Goal: Task Accomplishment & Management: Manage account settings

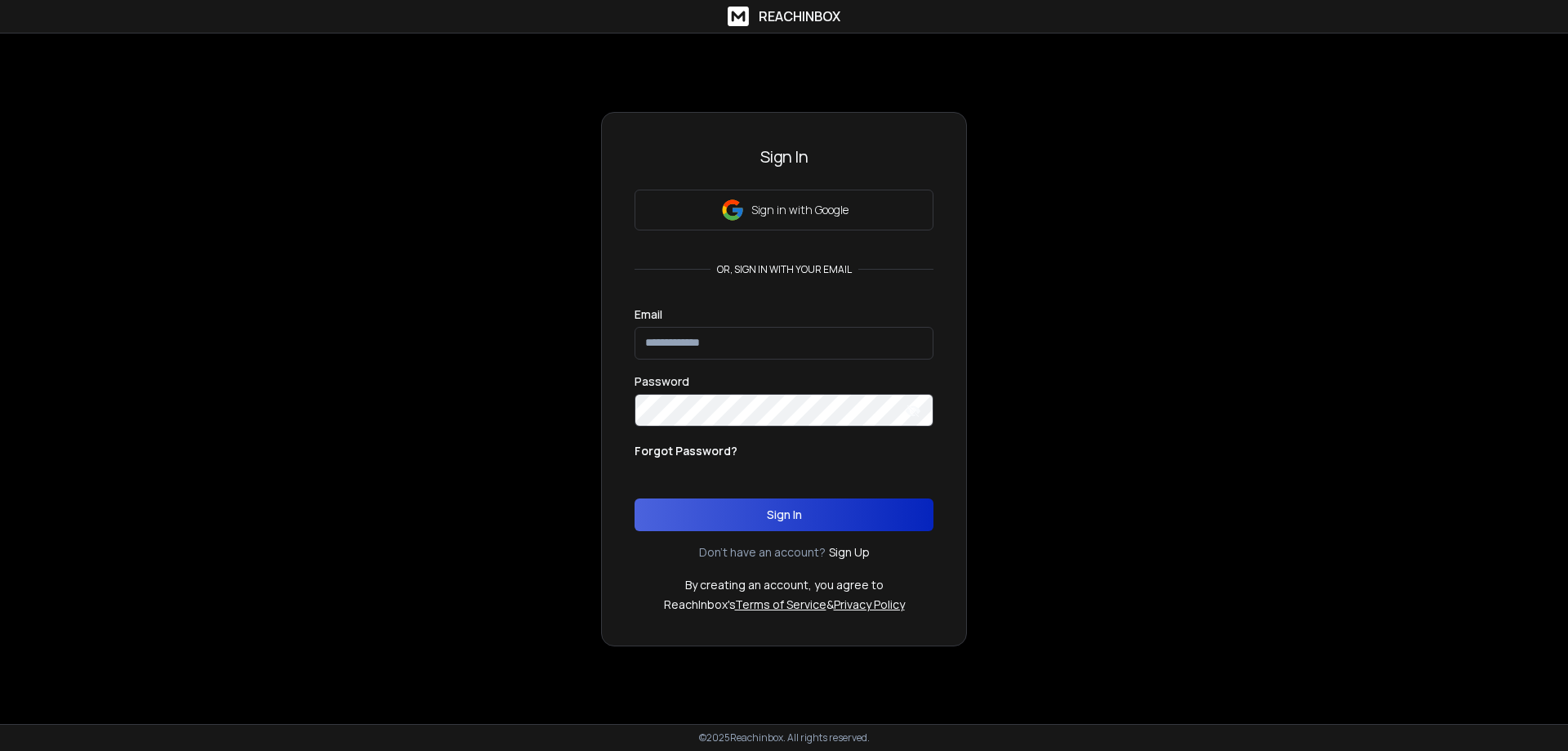
click at [759, 211] on p "Sign in with Google" at bounding box center [799, 210] width 97 height 17
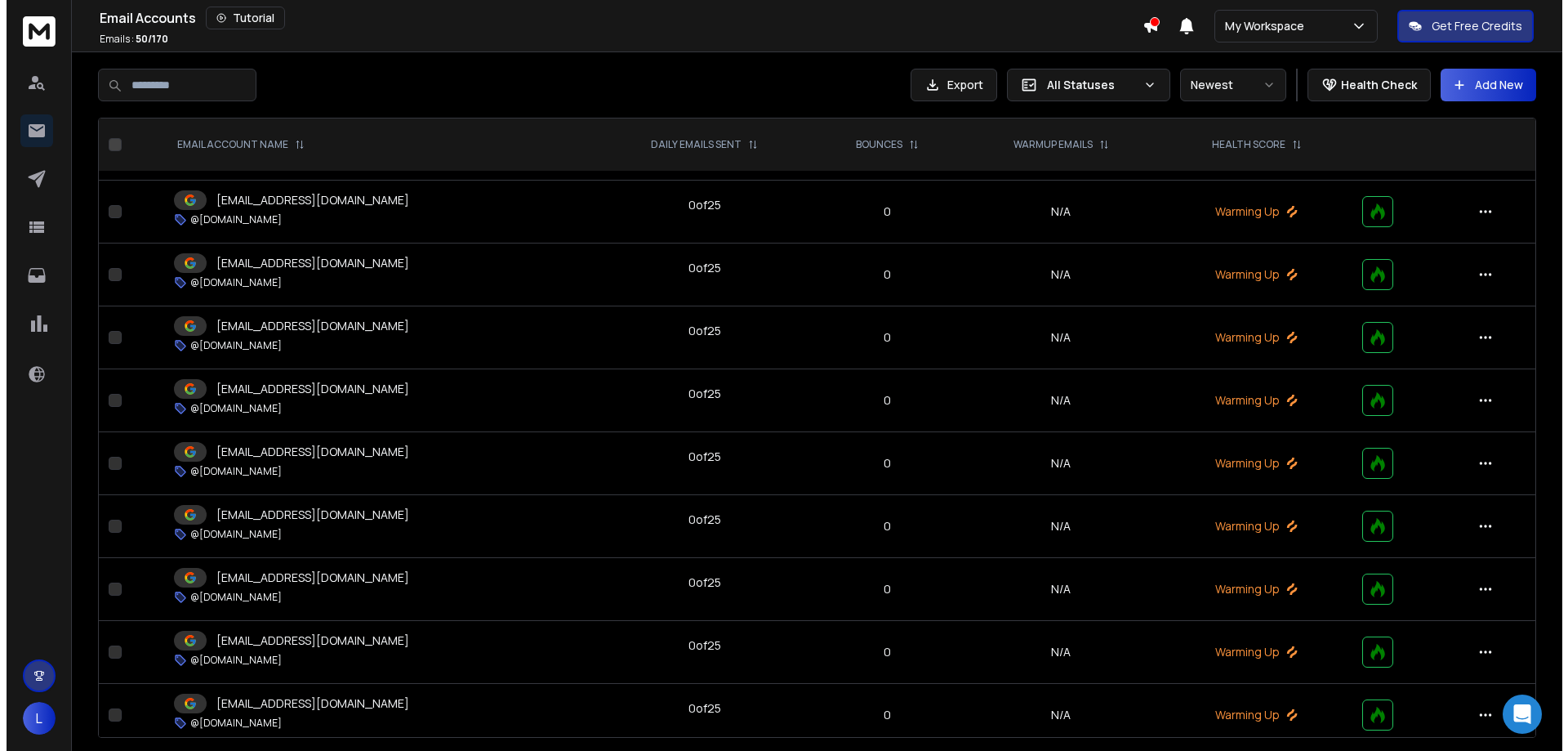
scroll to position [572, 0]
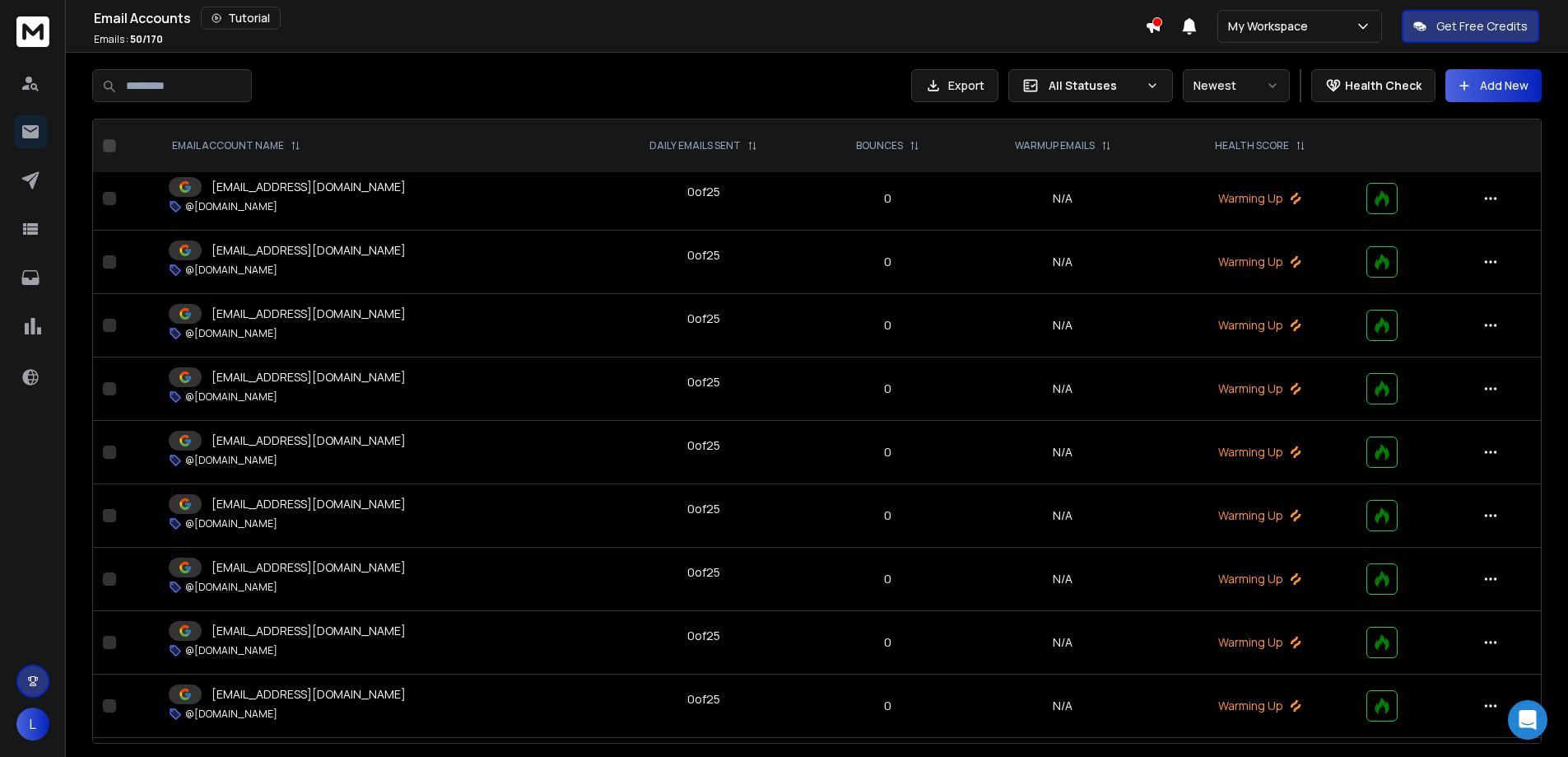
click at [874, 267] on p "0" at bounding box center [888, 262] width 128 height 17
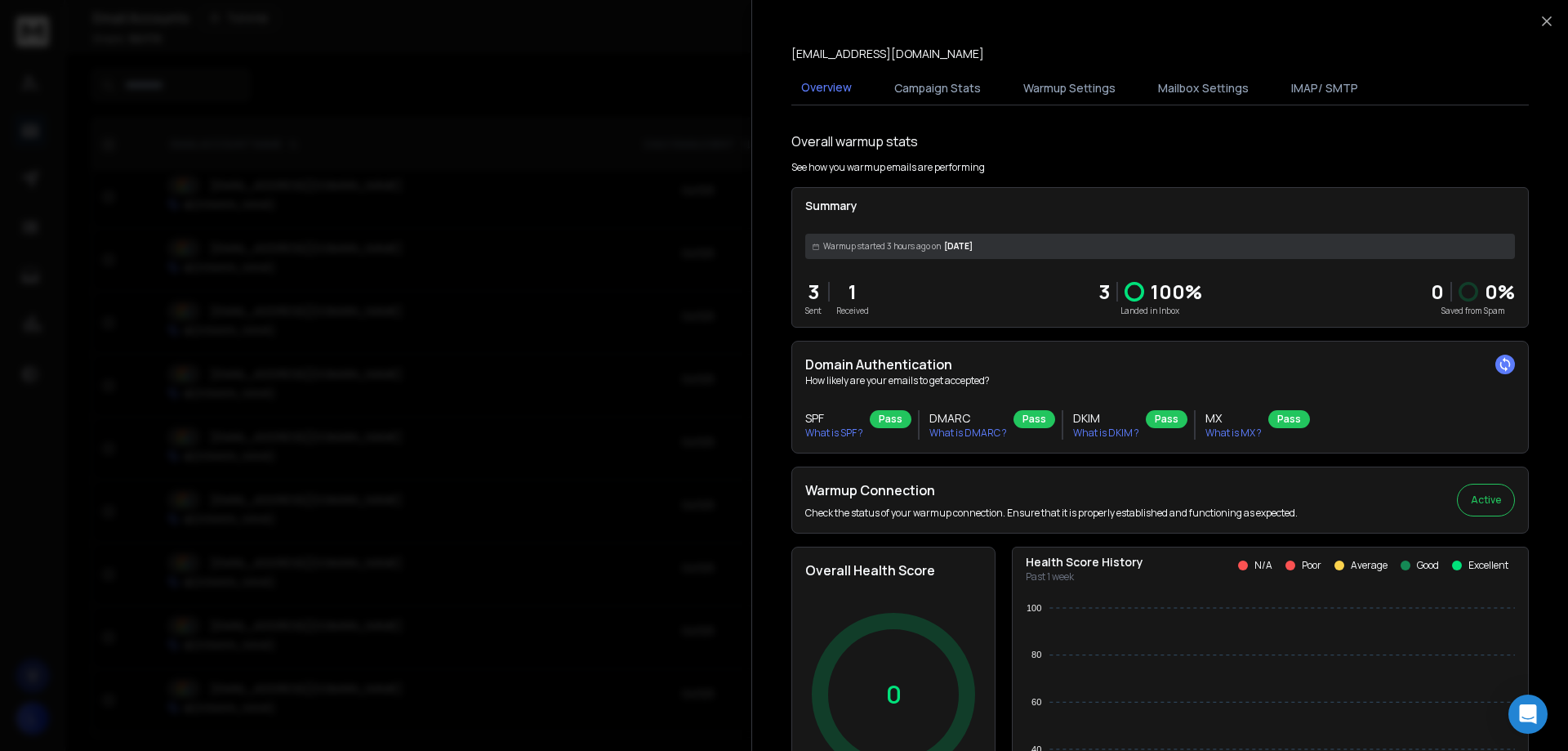
click at [588, 309] on div at bounding box center [784, 375] width 1568 height 751
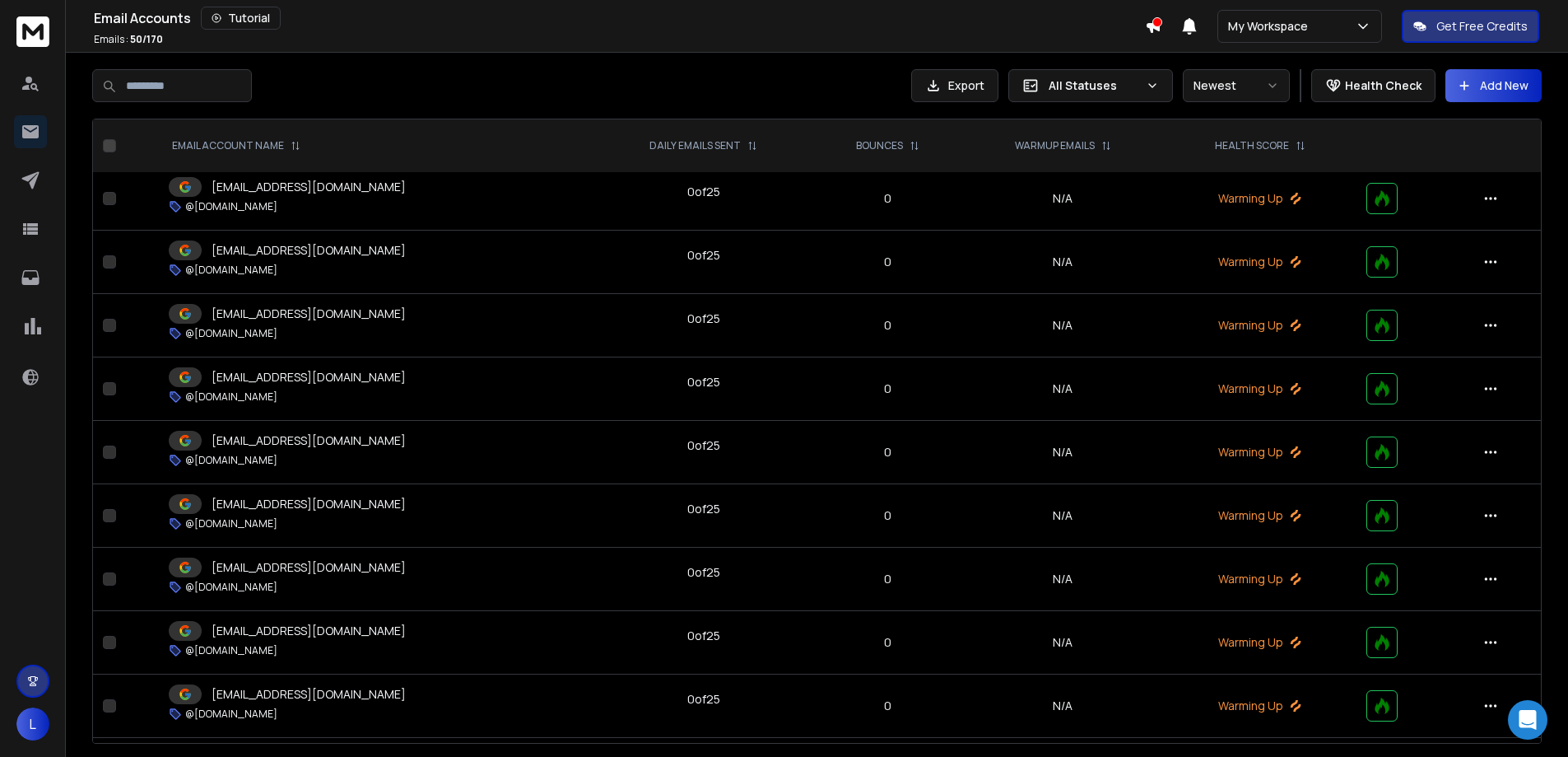
click at [1093, 82] on p "All Statuses" at bounding box center [1093, 86] width 90 height 17
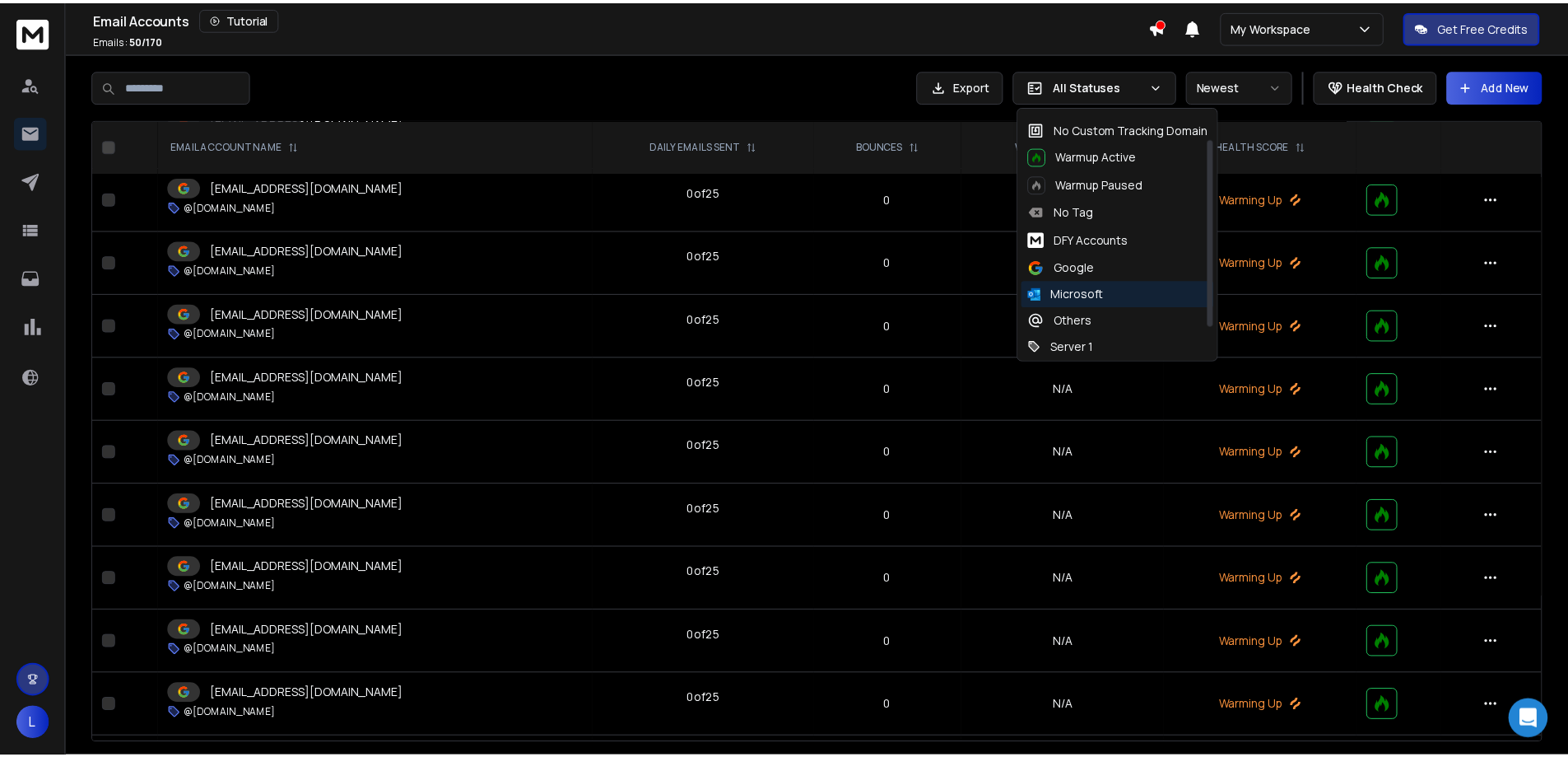
scroll to position [75, 0]
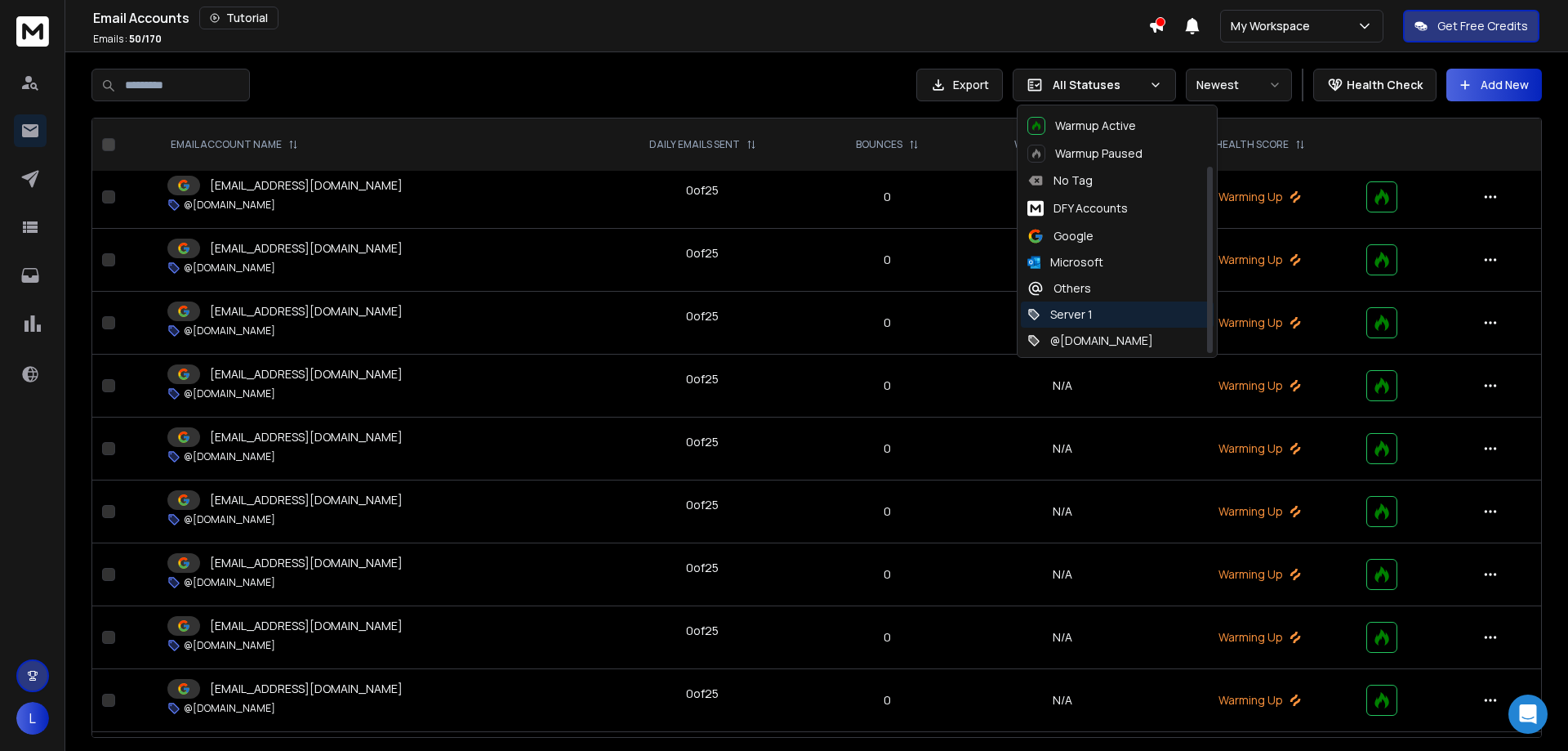
click at [1079, 318] on div "Server 1" at bounding box center [1059, 315] width 66 height 17
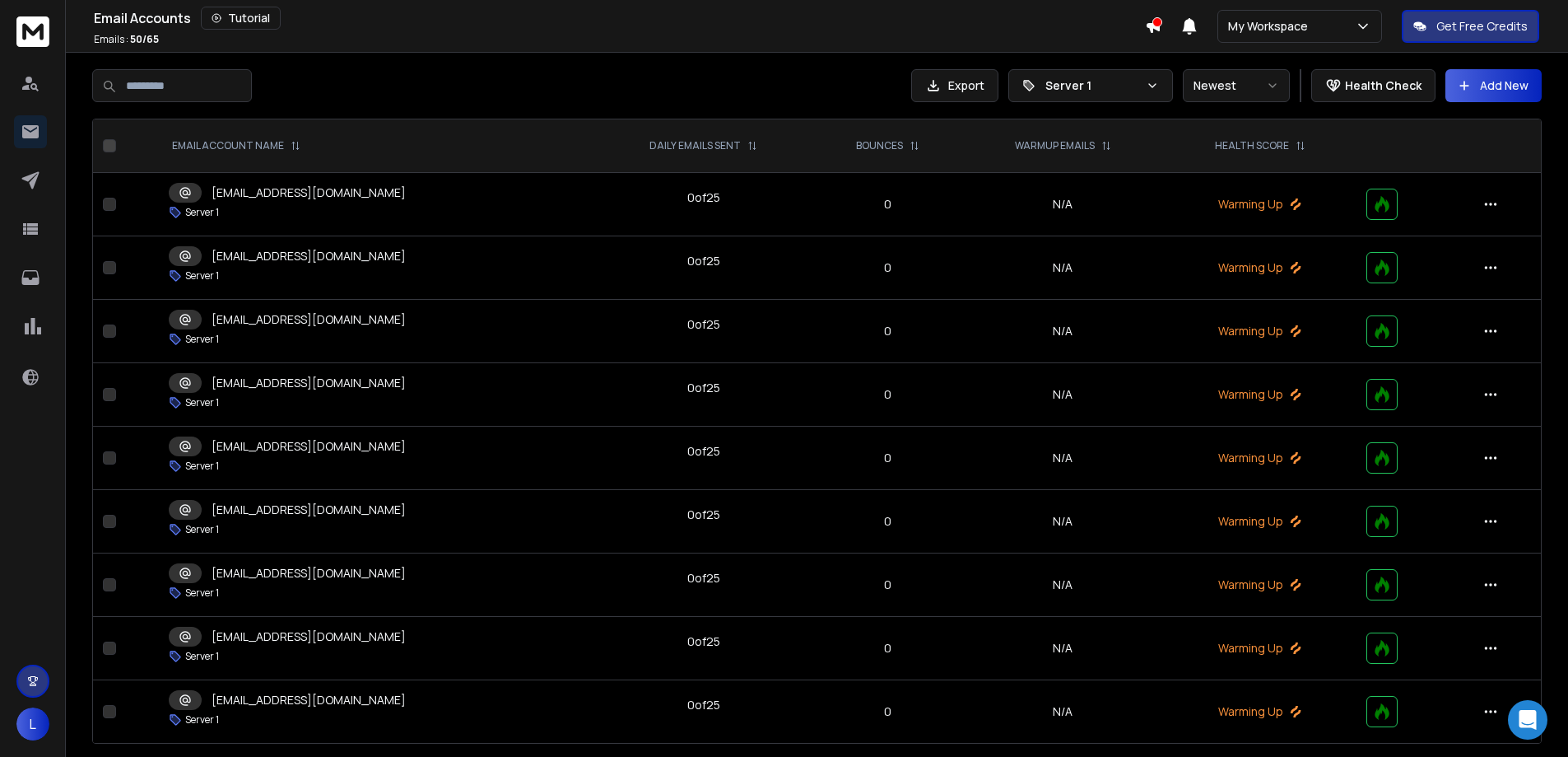
click at [840, 520] on p "0" at bounding box center [888, 521] width 128 height 17
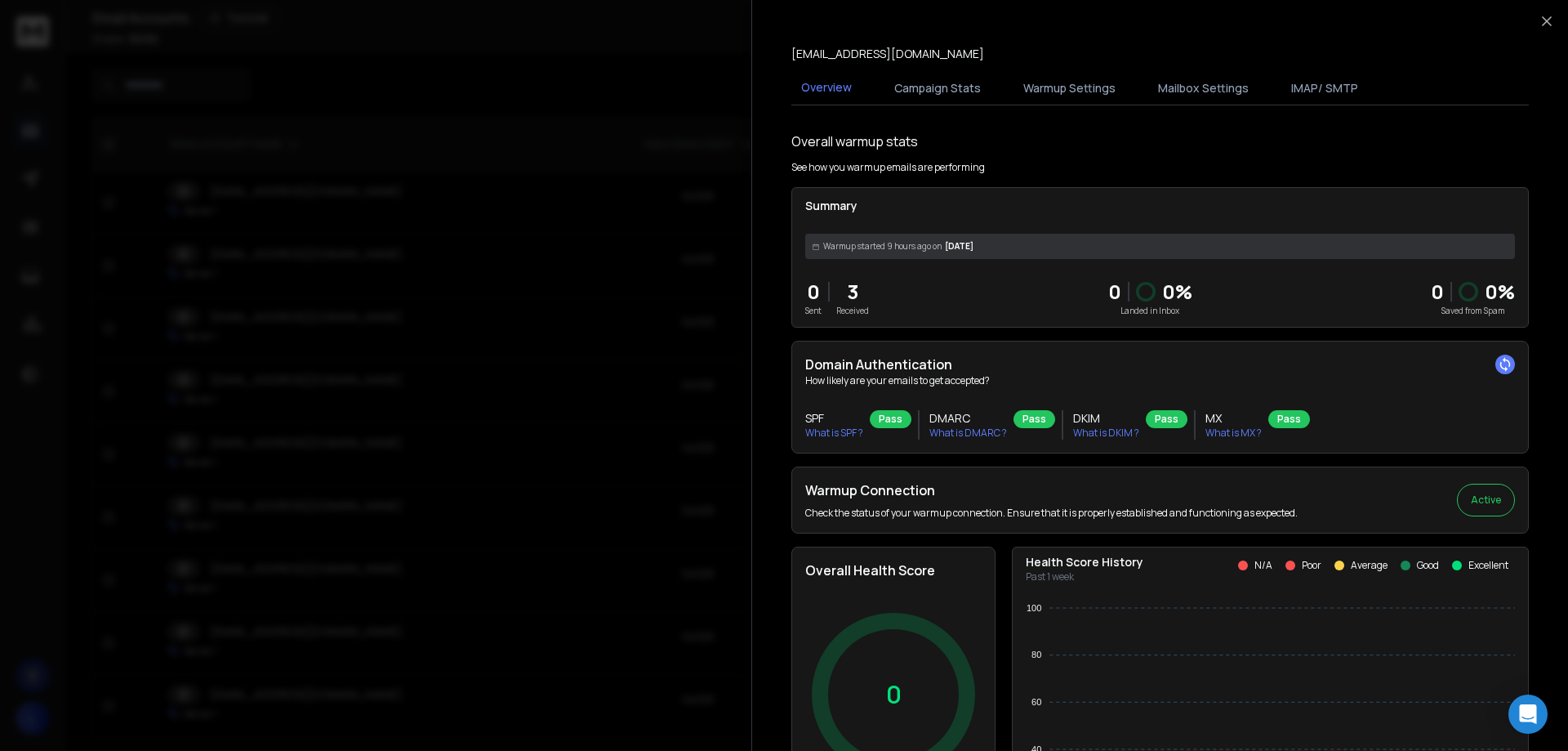
click at [533, 279] on div at bounding box center [784, 375] width 1568 height 751
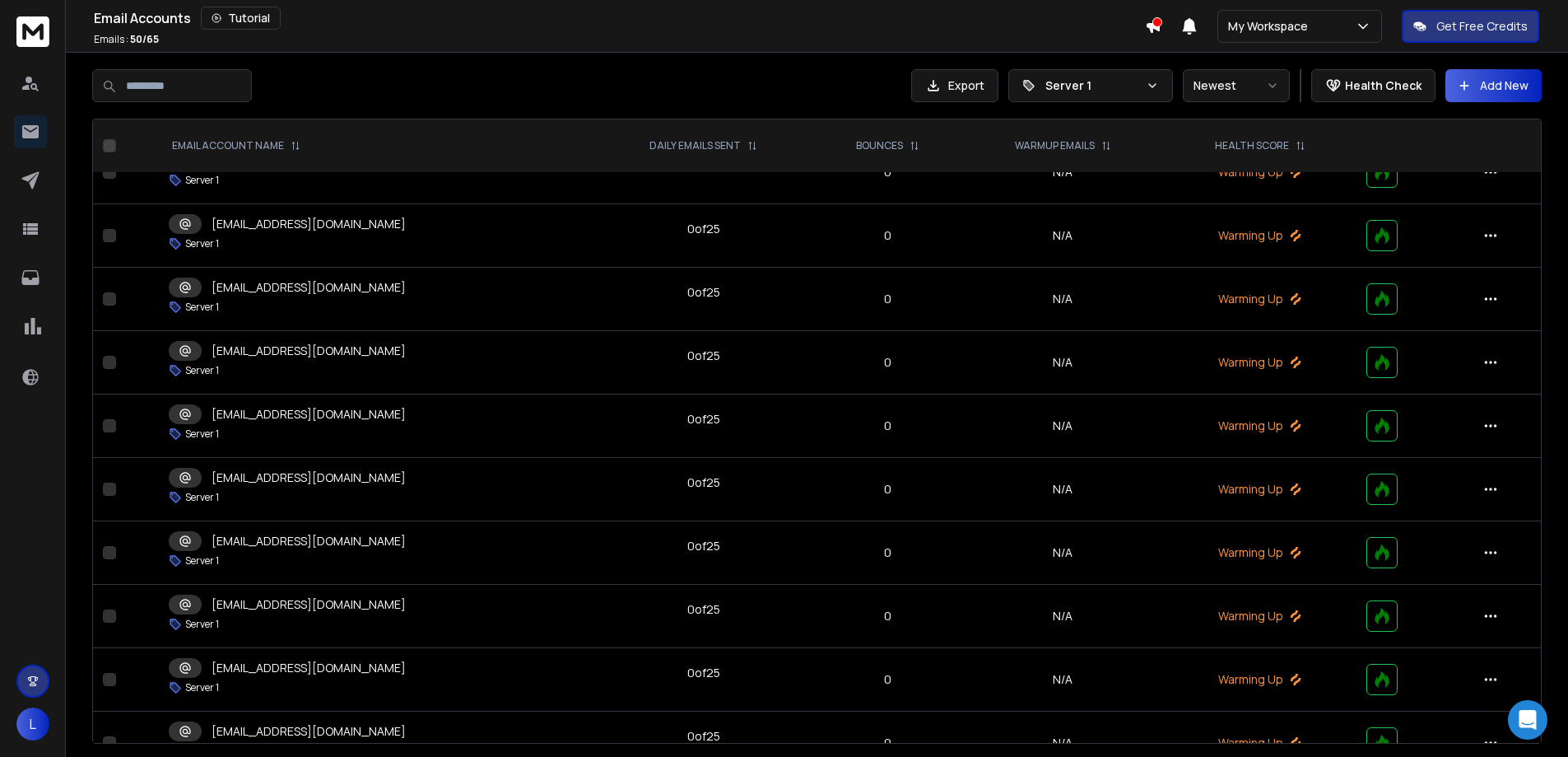
scroll to position [658, 0]
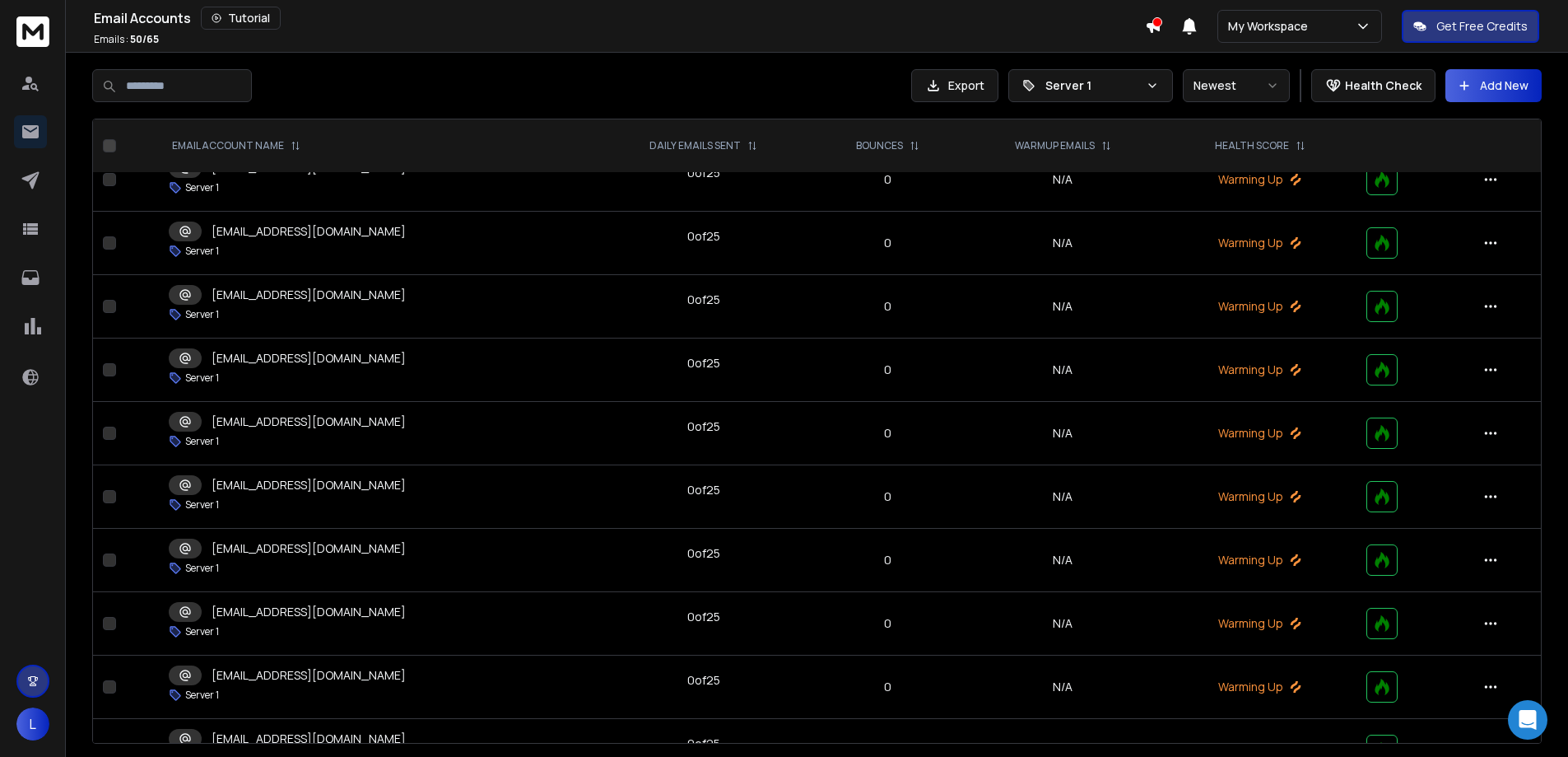
click at [829, 554] on p "0" at bounding box center [888, 560] width 128 height 17
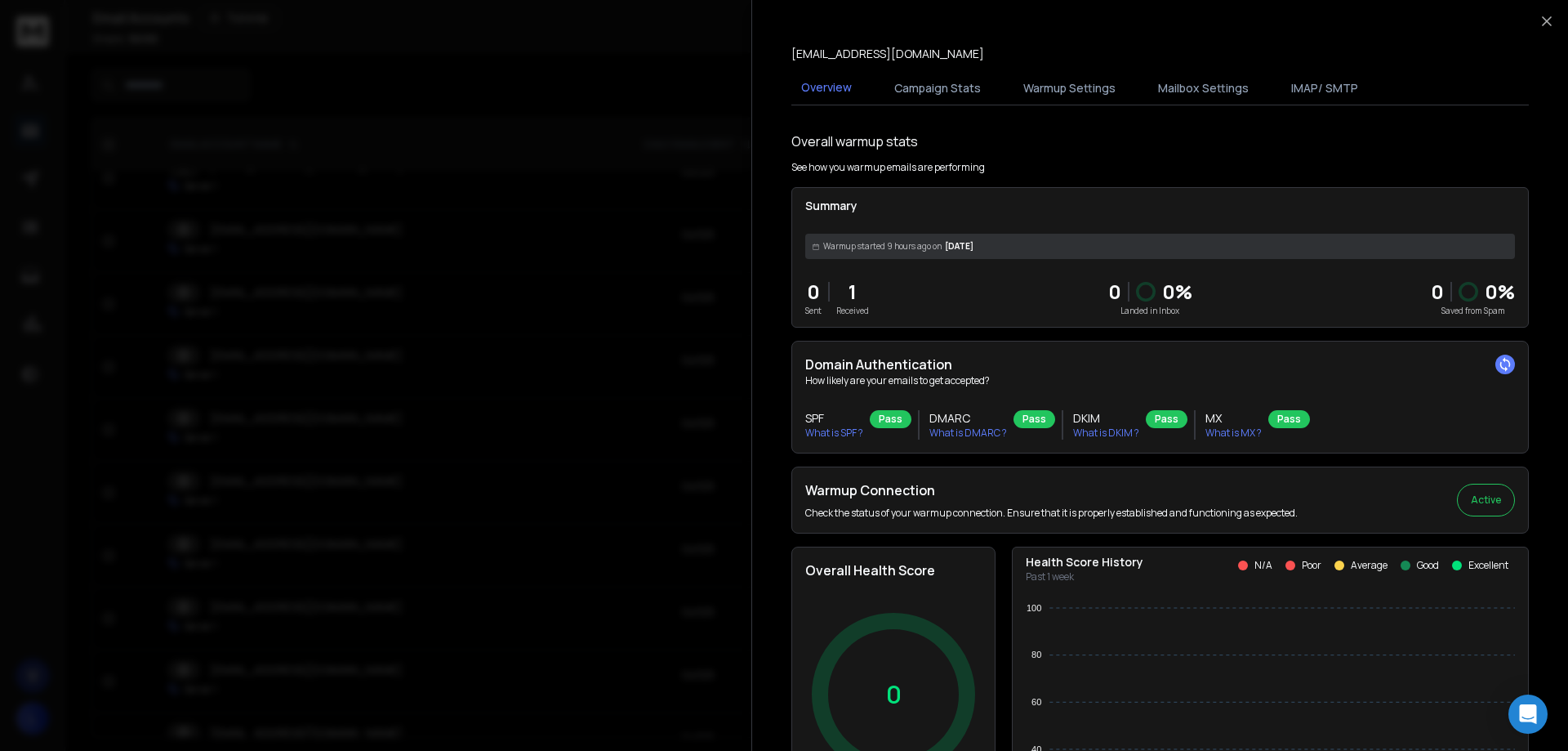
click at [691, 382] on div at bounding box center [784, 375] width 1568 height 751
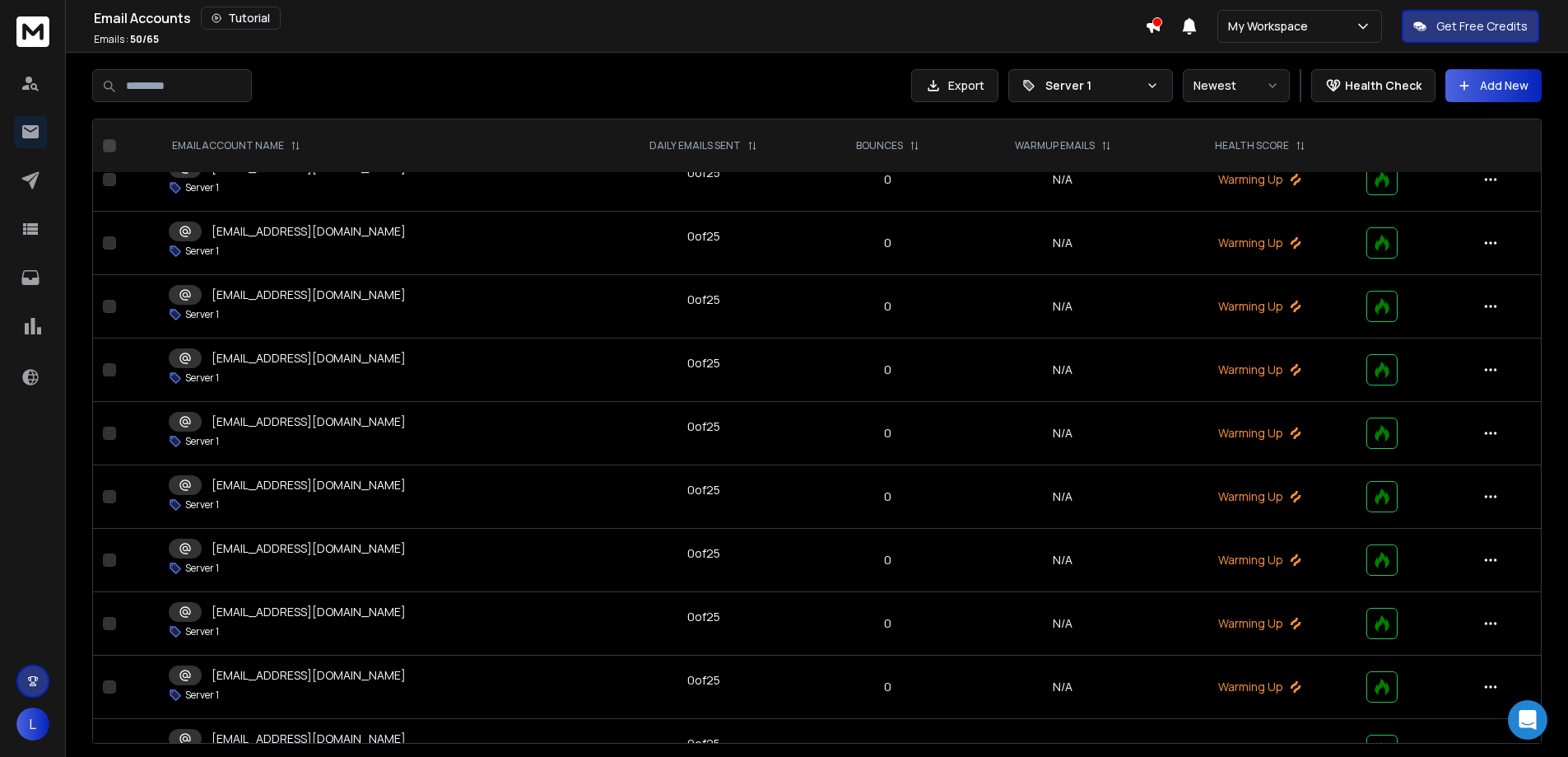
scroll to position [1235, 0]
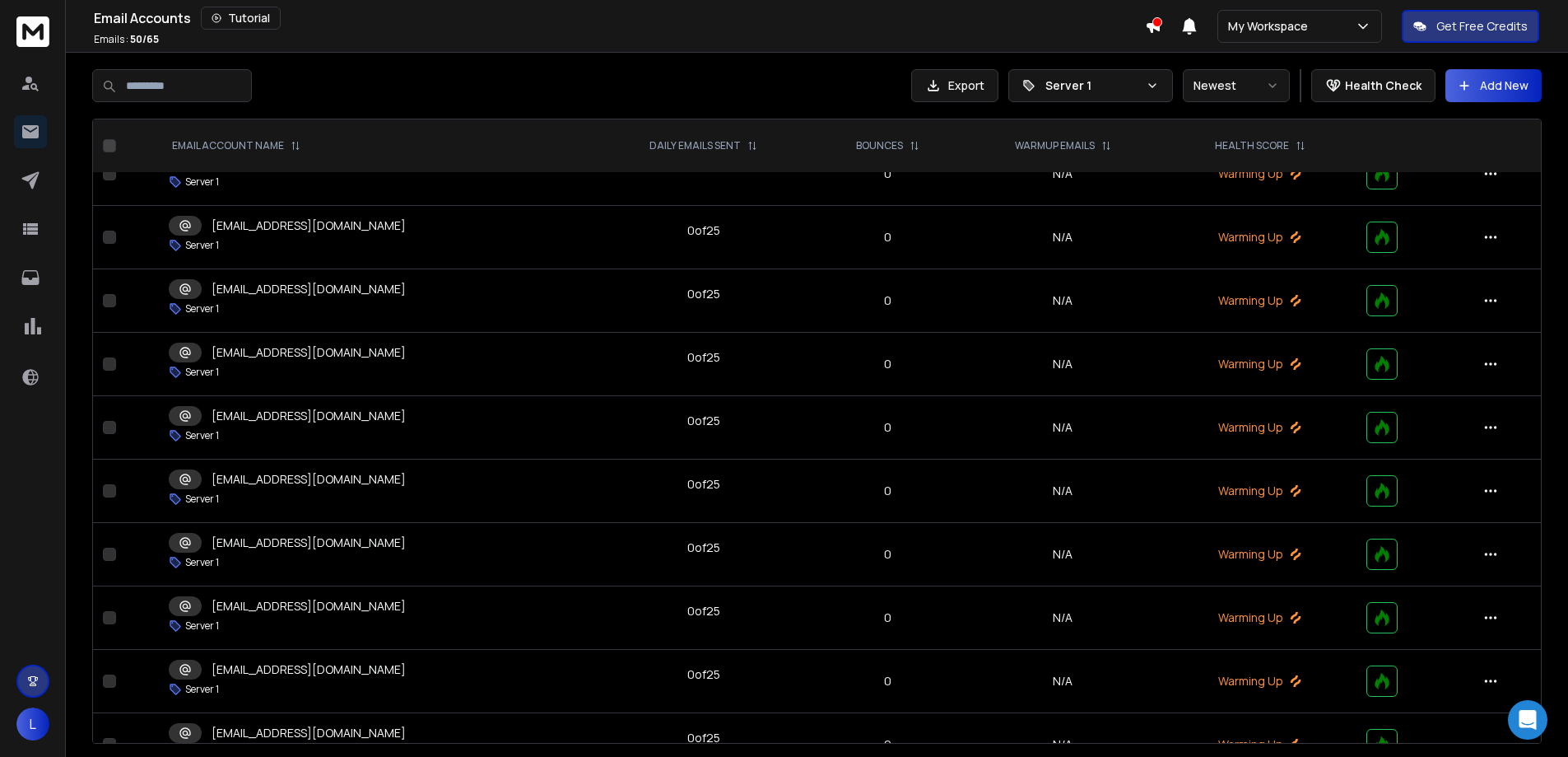
click at [841, 615] on p "0" at bounding box center [888, 617] width 128 height 17
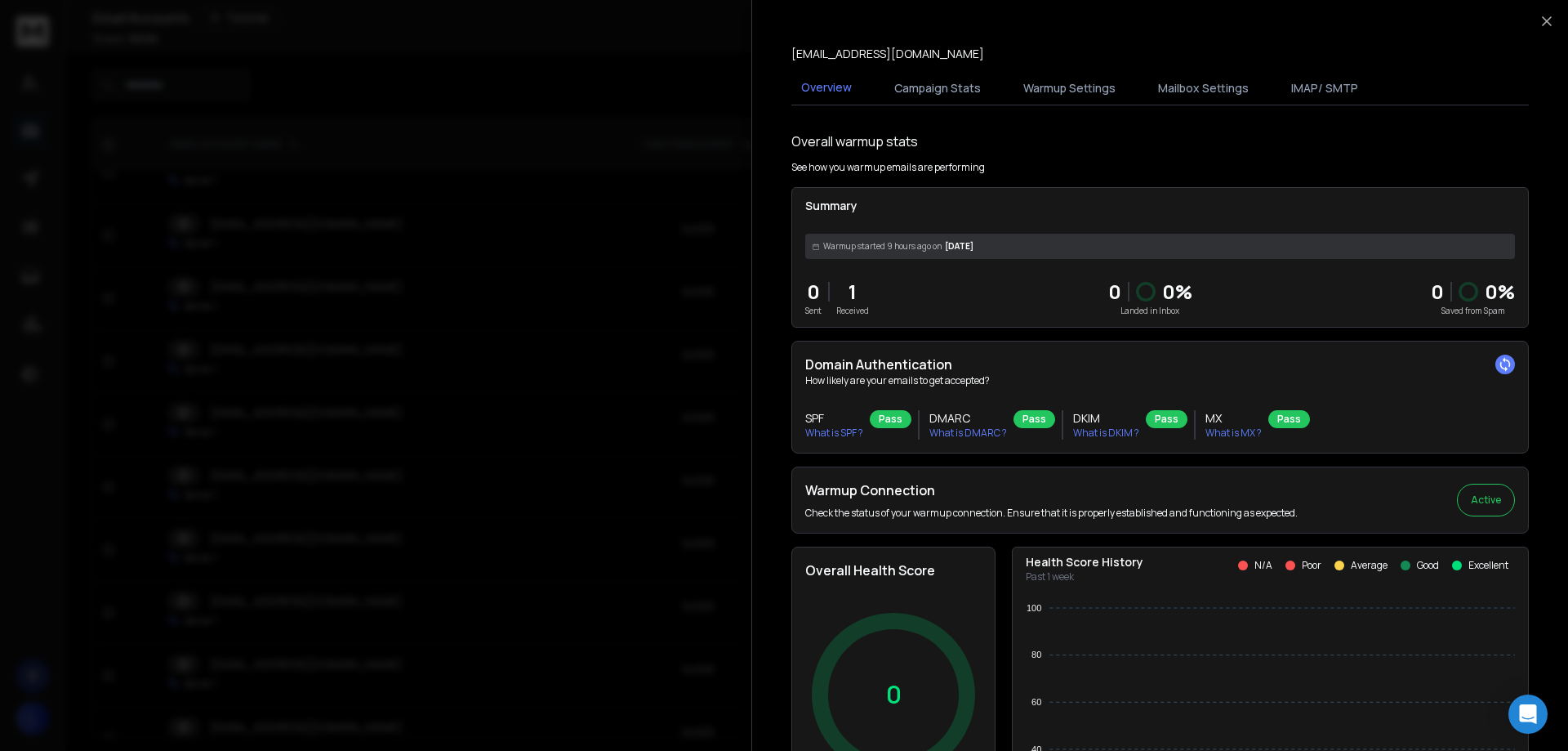
click at [701, 547] on div at bounding box center [784, 375] width 1568 height 751
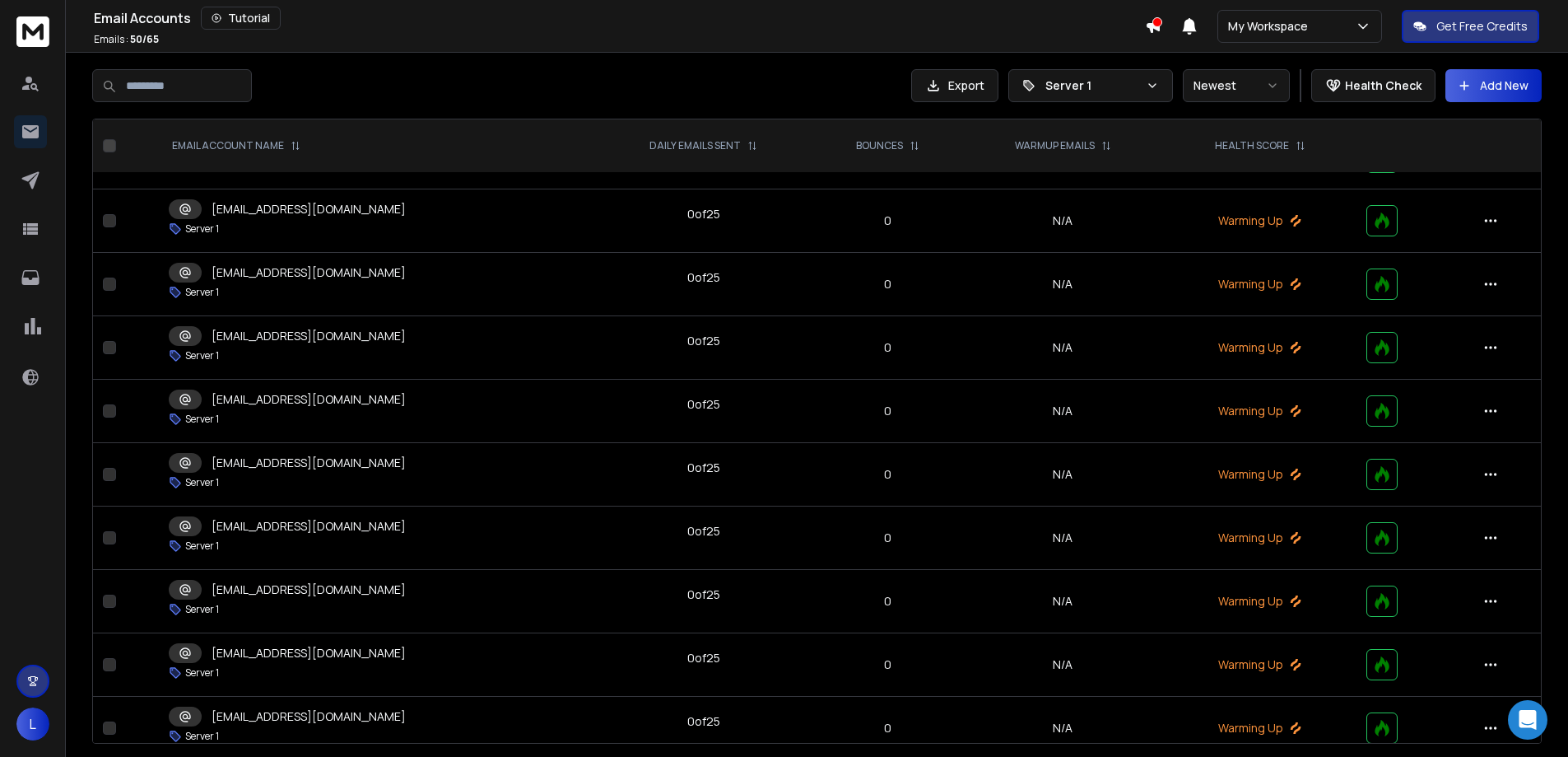
scroll to position [1811, 0]
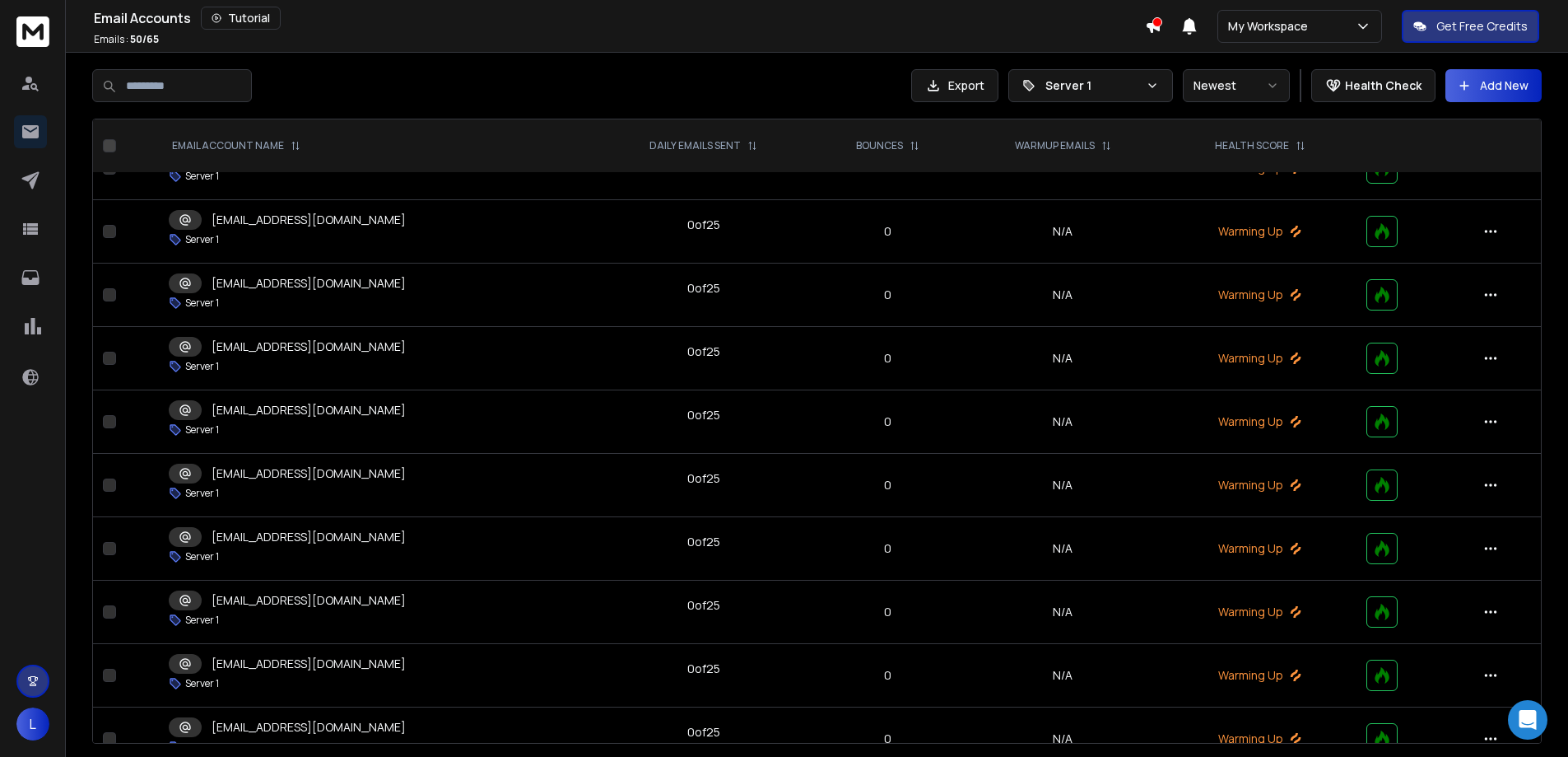
click at [768, 665] on td "0 of 25" at bounding box center [704, 665] width 222 height 43
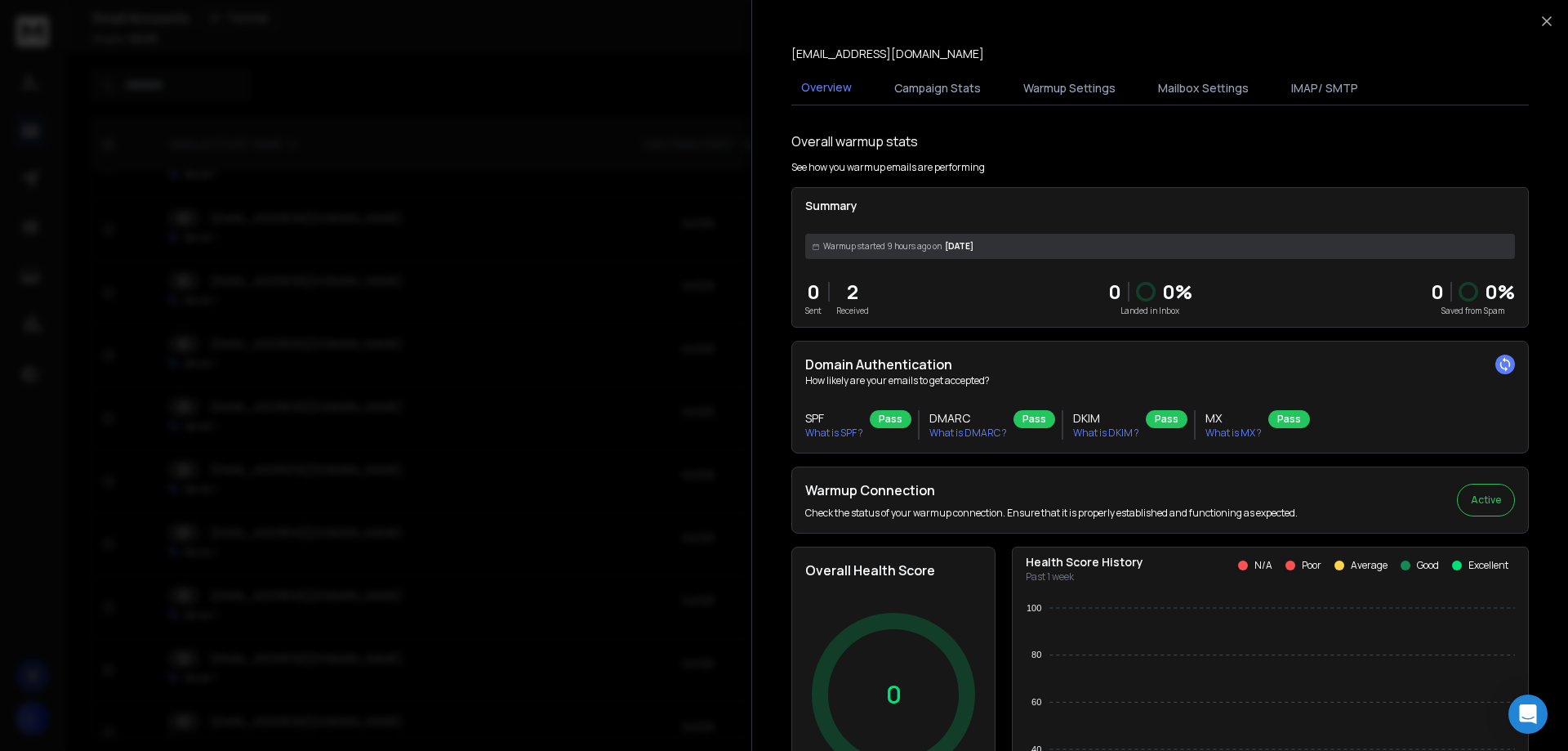
click at [710, 617] on div at bounding box center [784, 375] width 1568 height 751
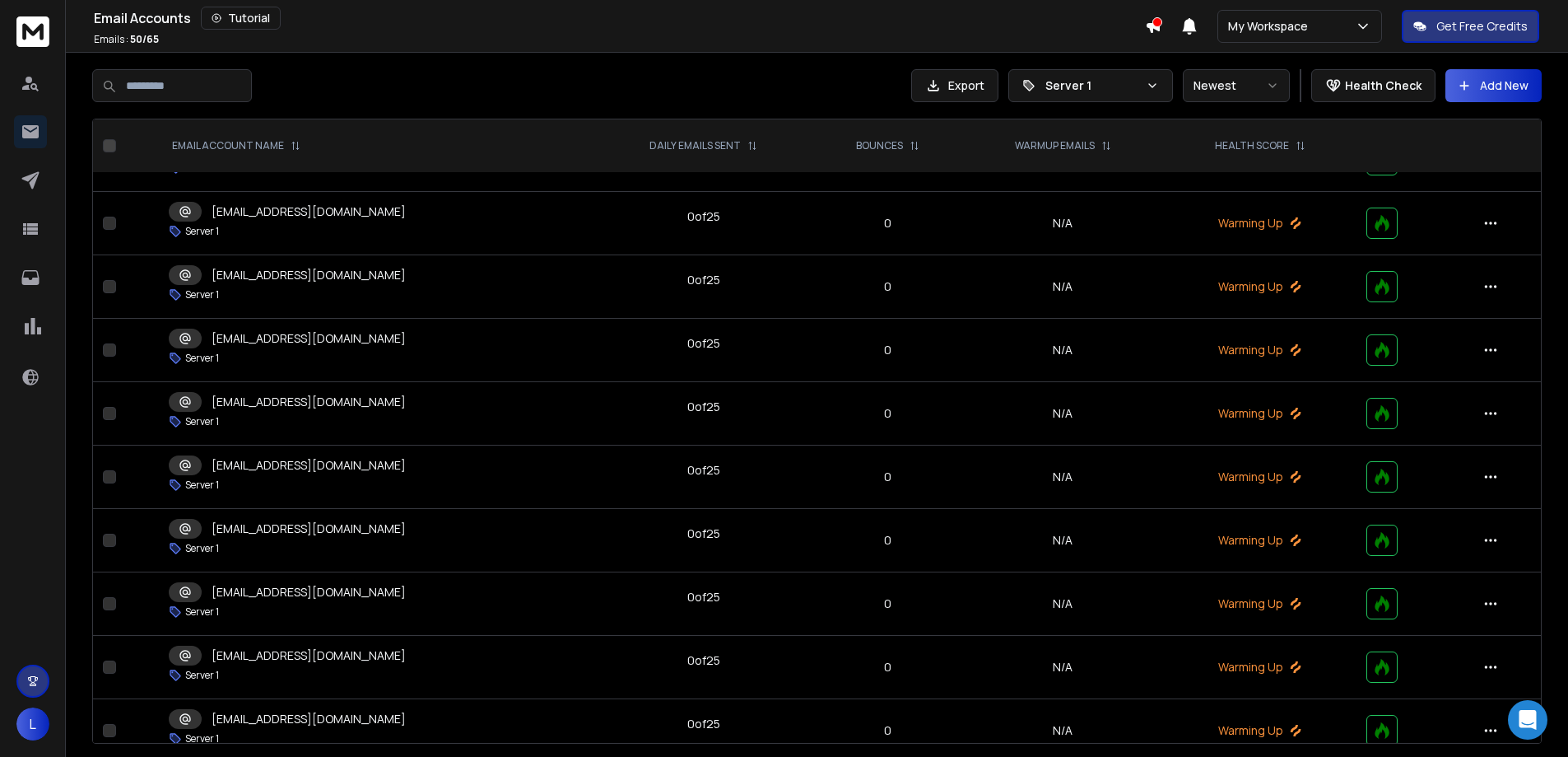
scroll to position [2470, 0]
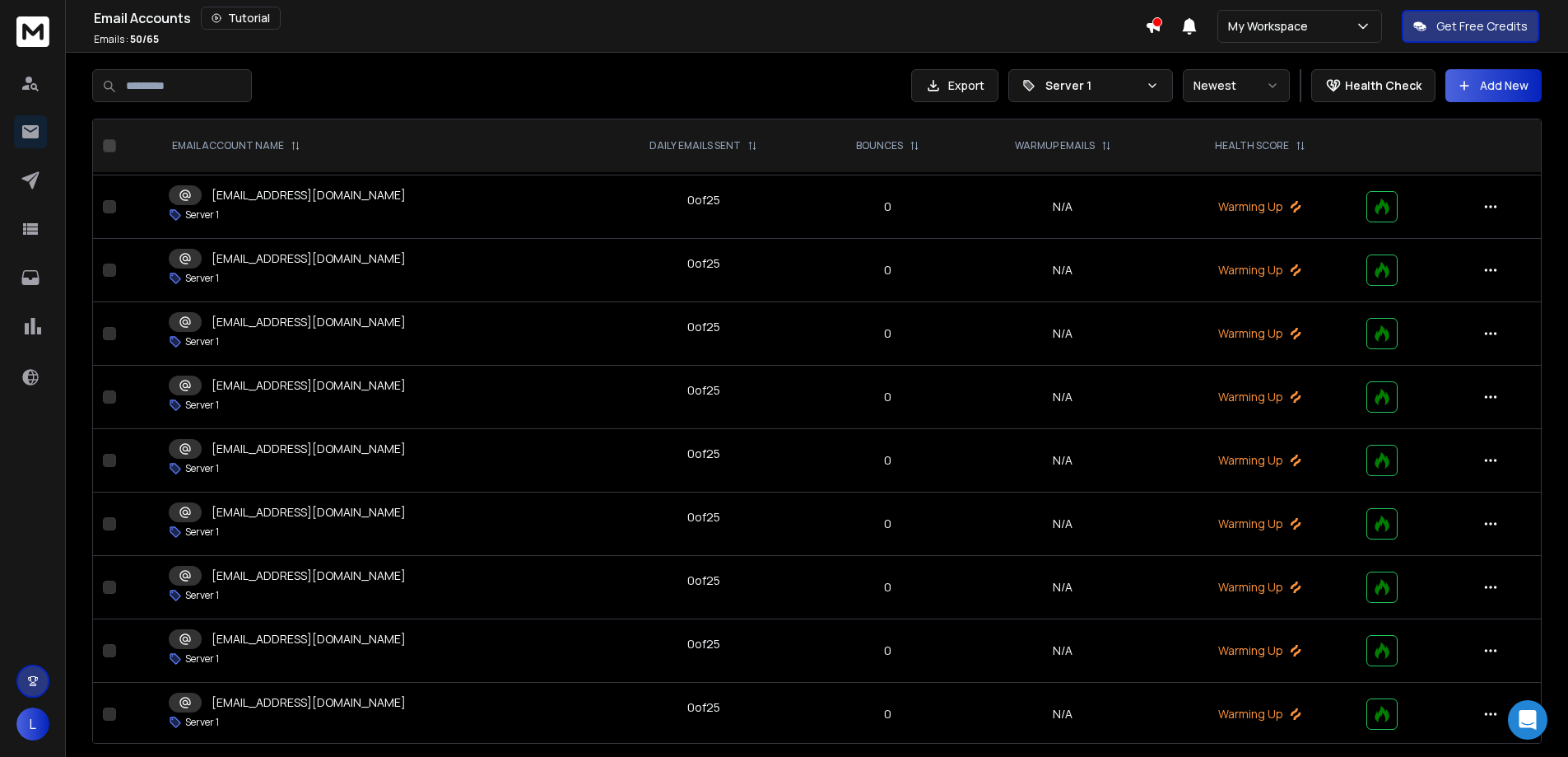
click at [736, 679] on tr "friends@growthaspartners.com Server 1 0 of 25 0 N/A Warming Up" at bounding box center [817, 651] width 1448 height 63
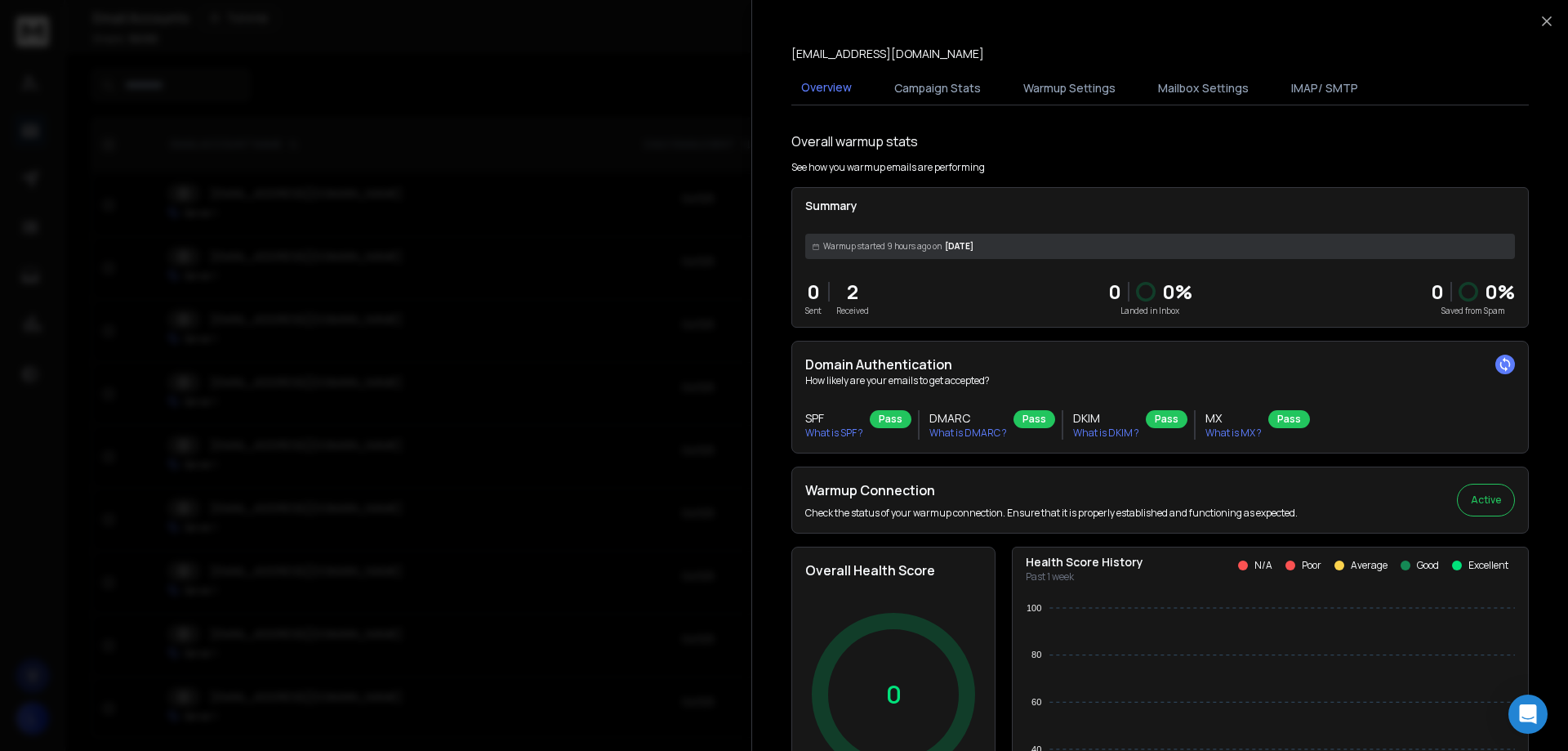
click at [1064, 68] on div "friends@waveofgrowth.com Overview Campaign Stats Warmup Settings Mailbox Settin…" at bounding box center [1160, 648] width 777 height 1257
click at [1057, 80] on button "Warmup Settings" at bounding box center [1068, 88] width 112 height 36
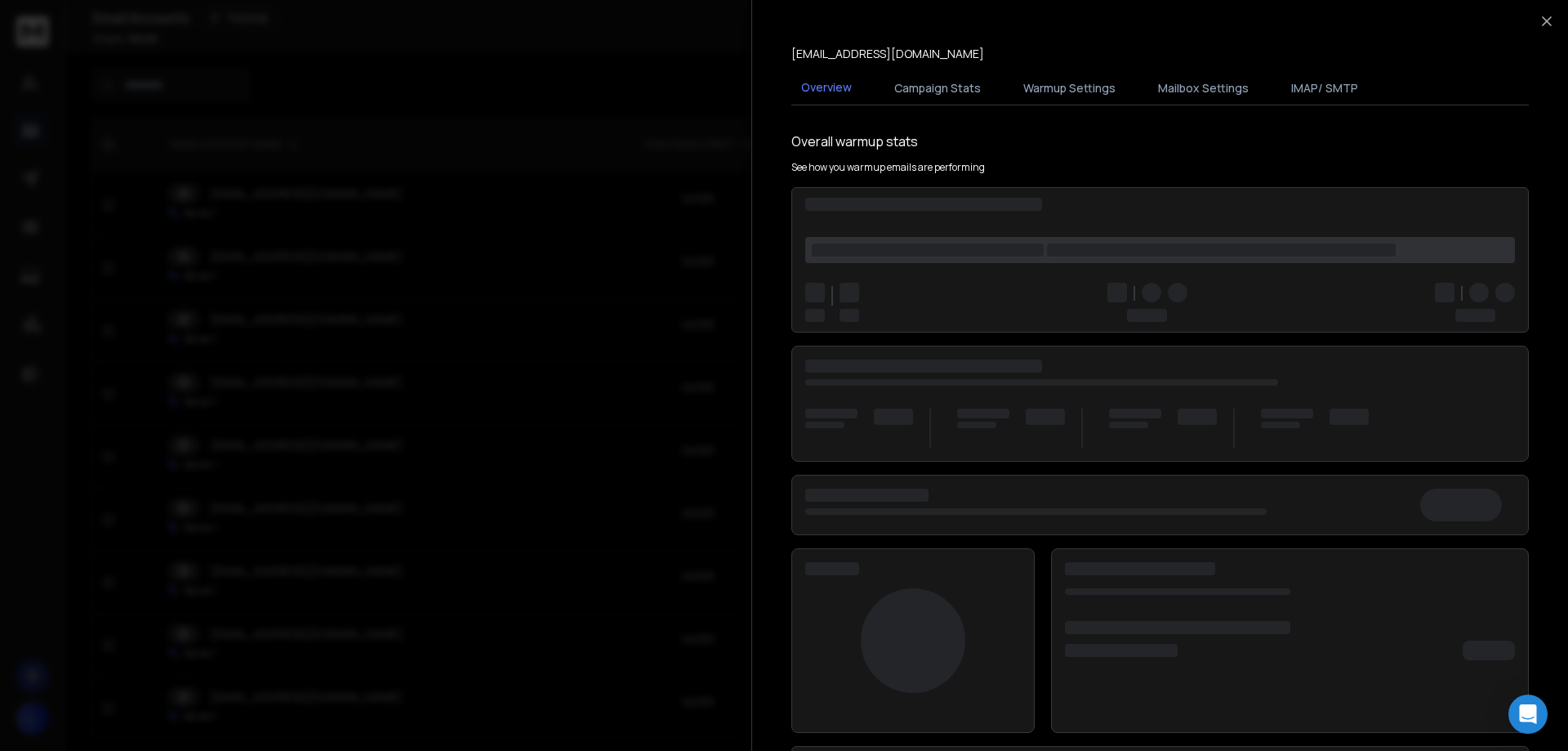
click at [548, 379] on div at bounding box center [784, 375] width 1568 height 751
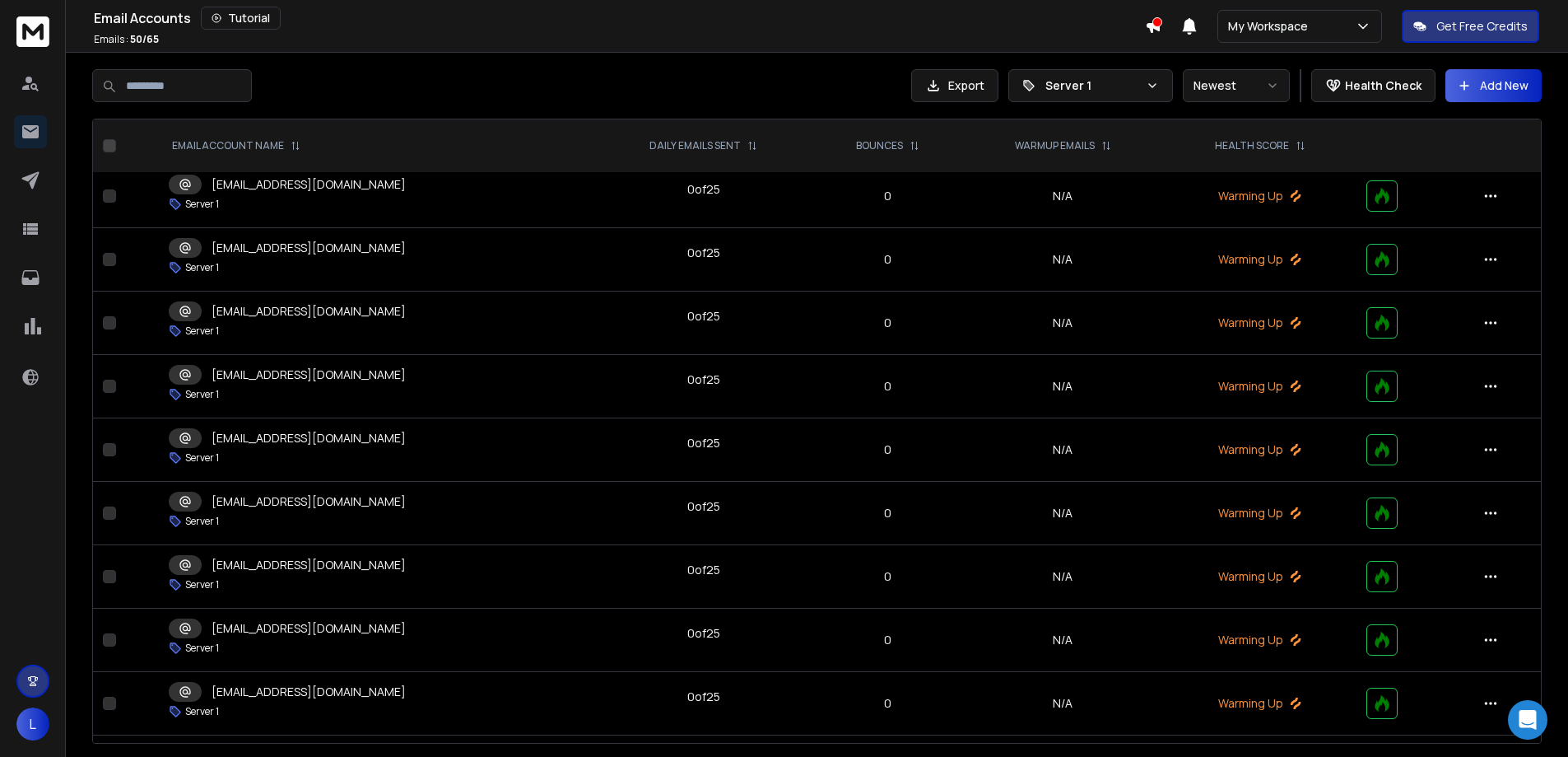
scroll to position [2639, 0]
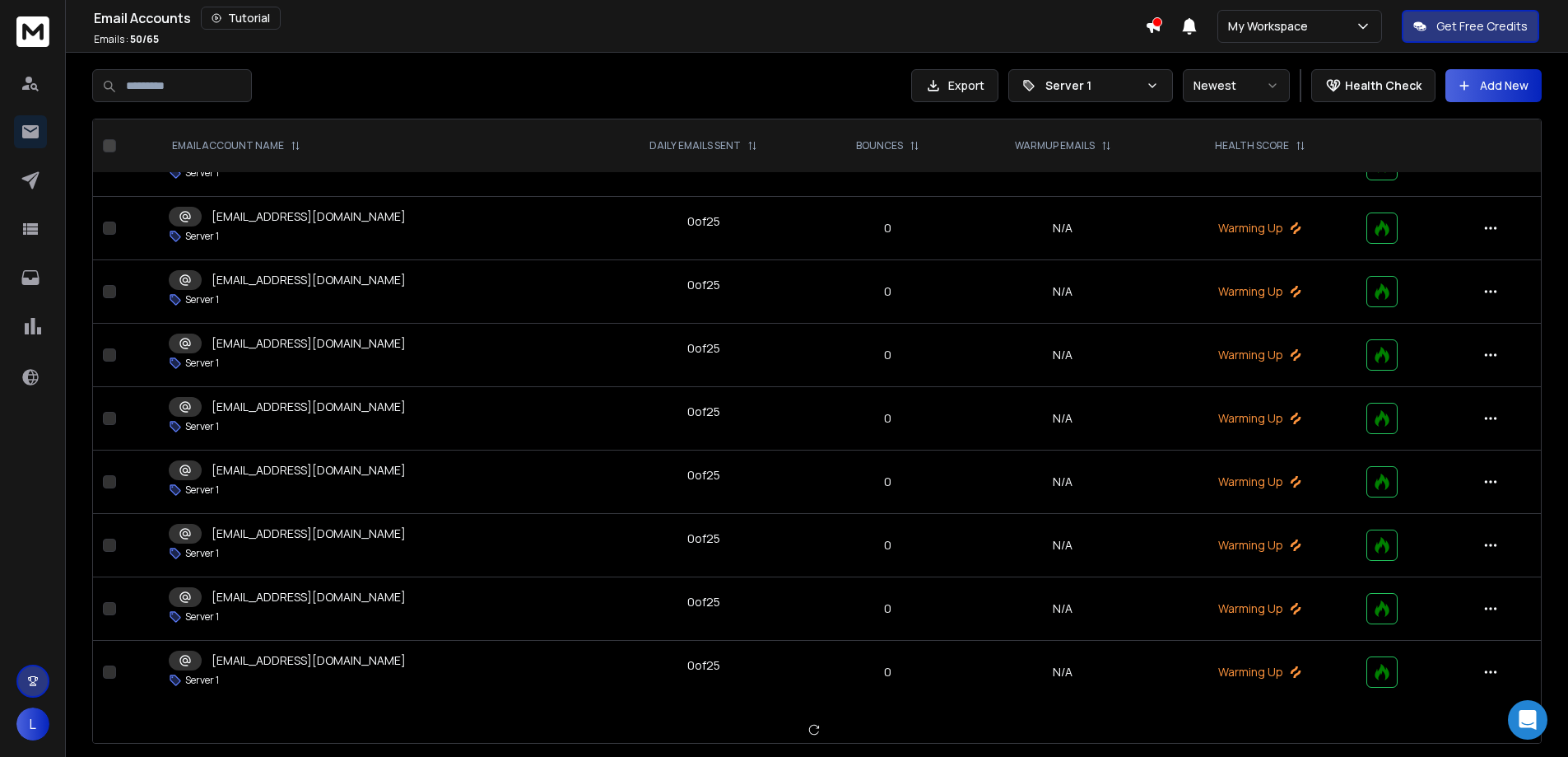
click at [814, 581] on td "0" at bounding box center [887, 609] width 148 height 63
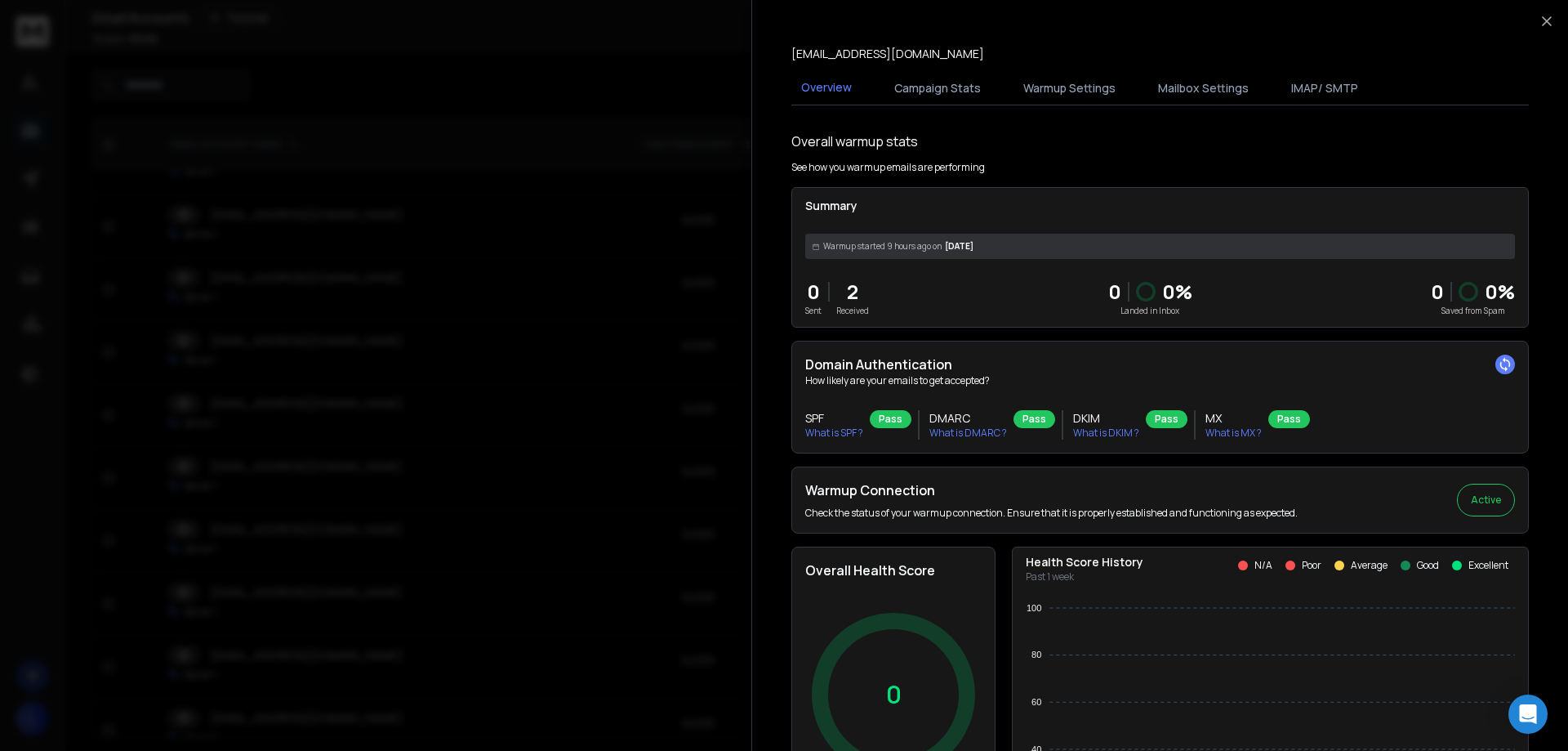
click at [1042, 81] on button "Warmup Settings" at bounding box center [1068, 88] width 112 height 36
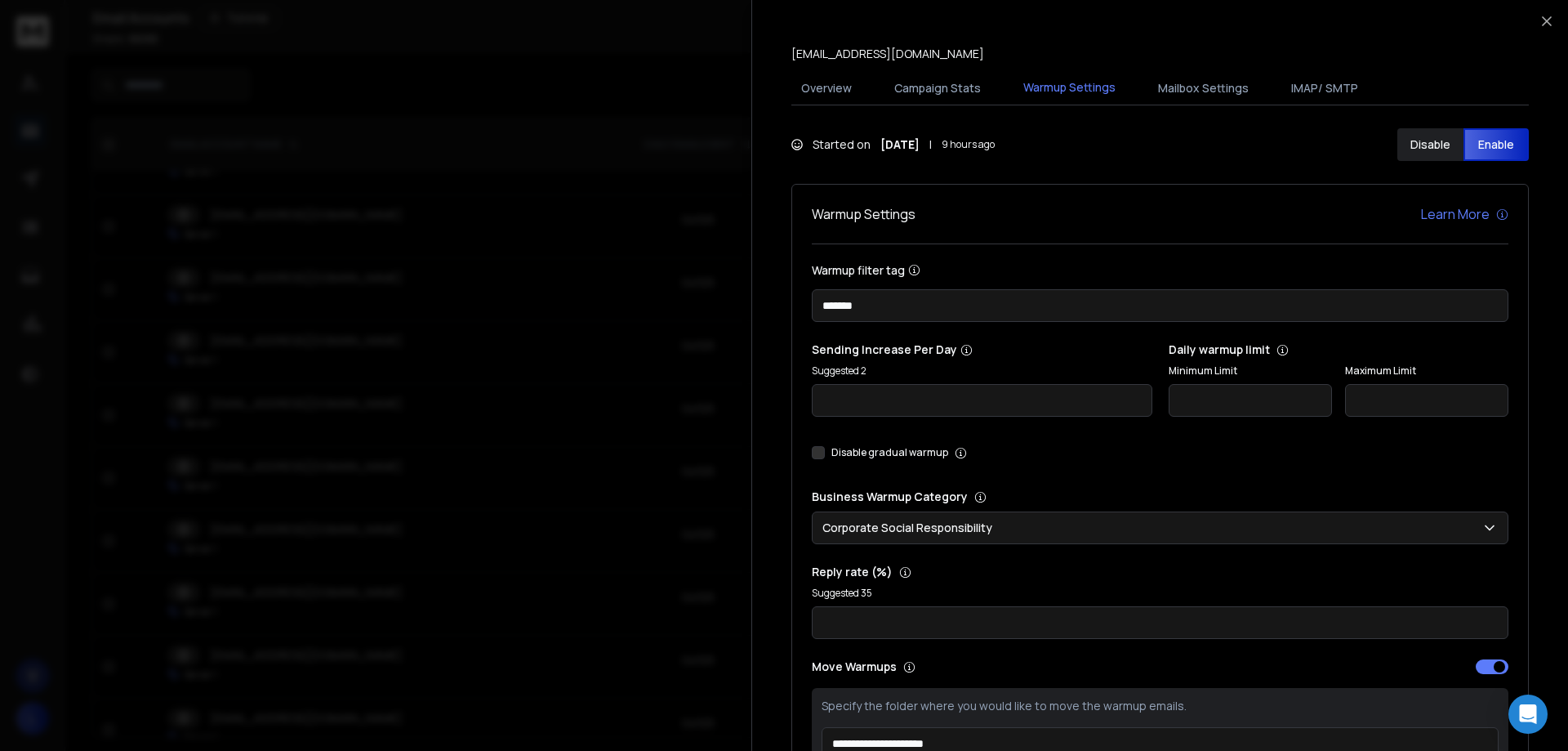
click at [831, 80] on button "Overview" at bounding box center [826, 88] width 70 height 36
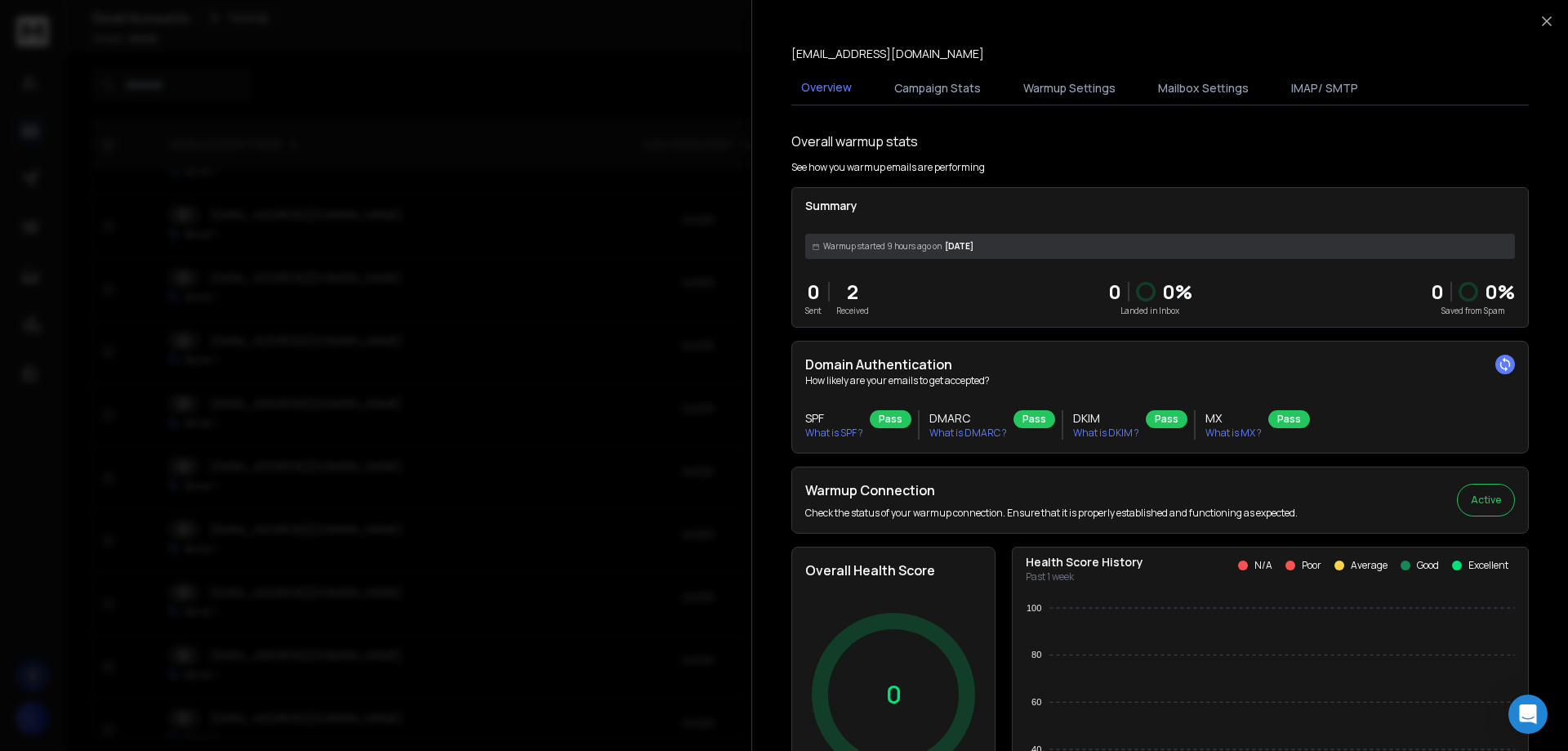
click at [586, 183] on div at bounding box center [784, 375] width 1568 height 751
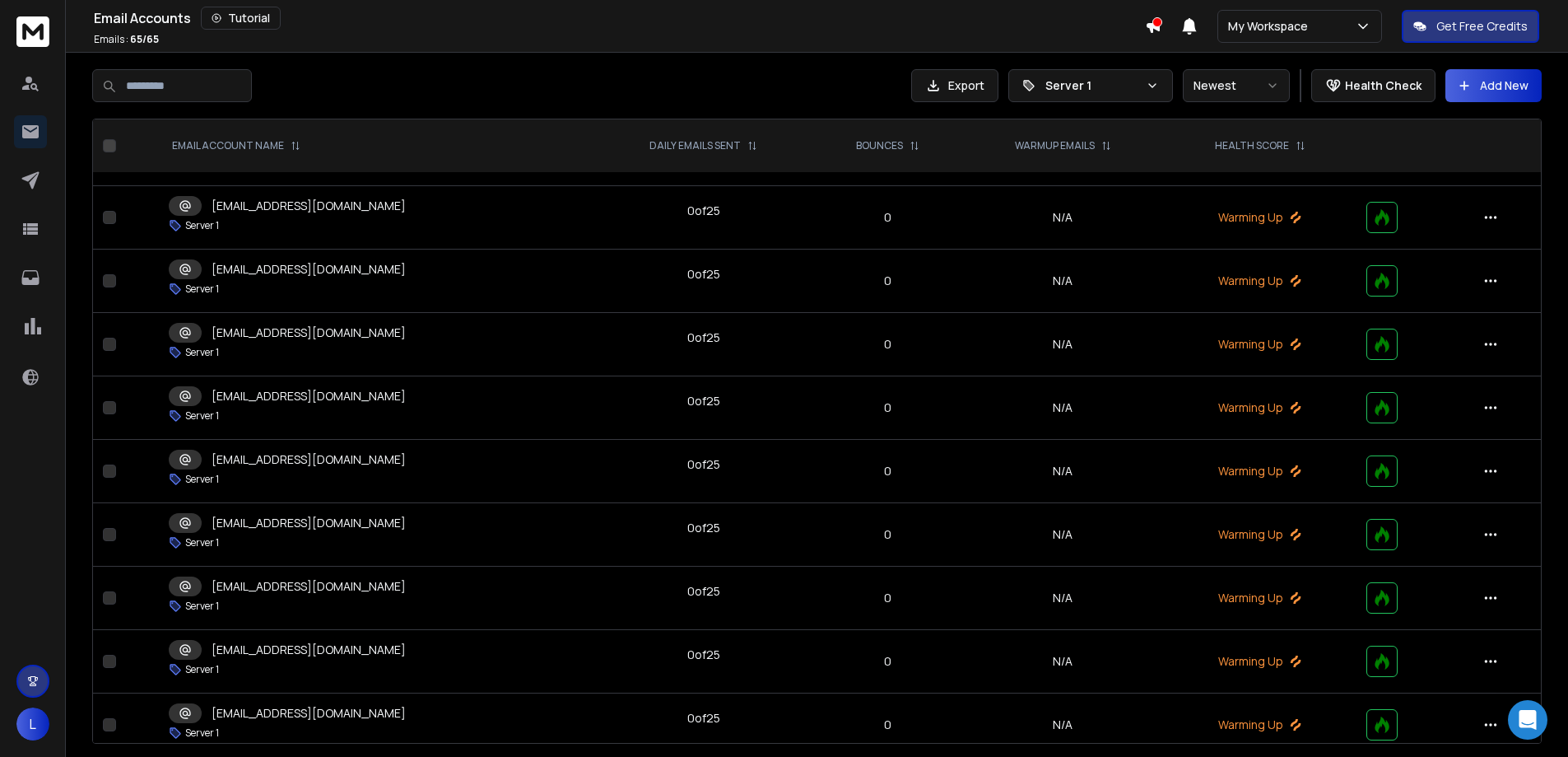
scroll to position [3545, 0]
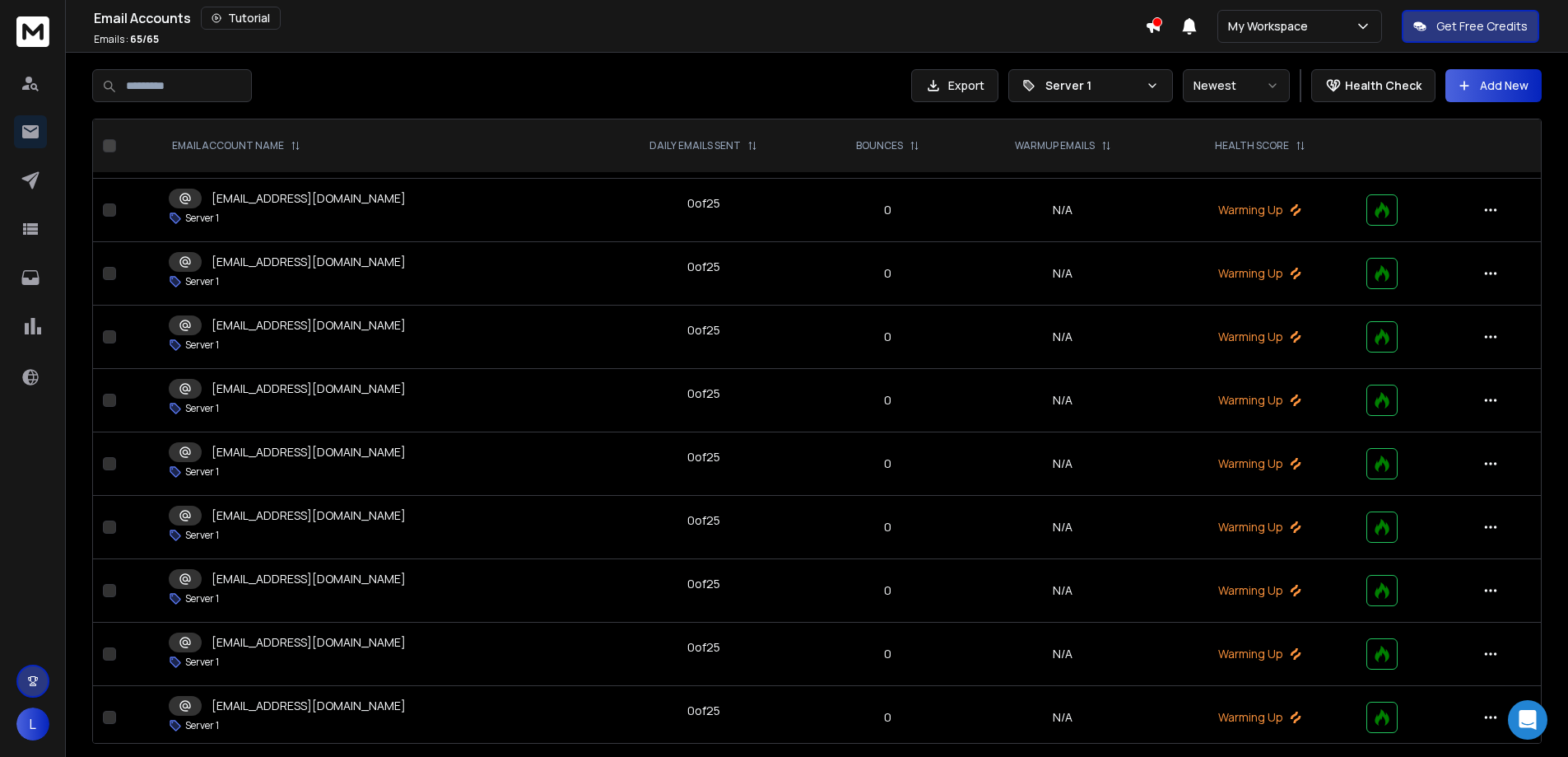
click at [761, 624] on td "0 of 25" at bounding box center [704, 643] width 222 height 43
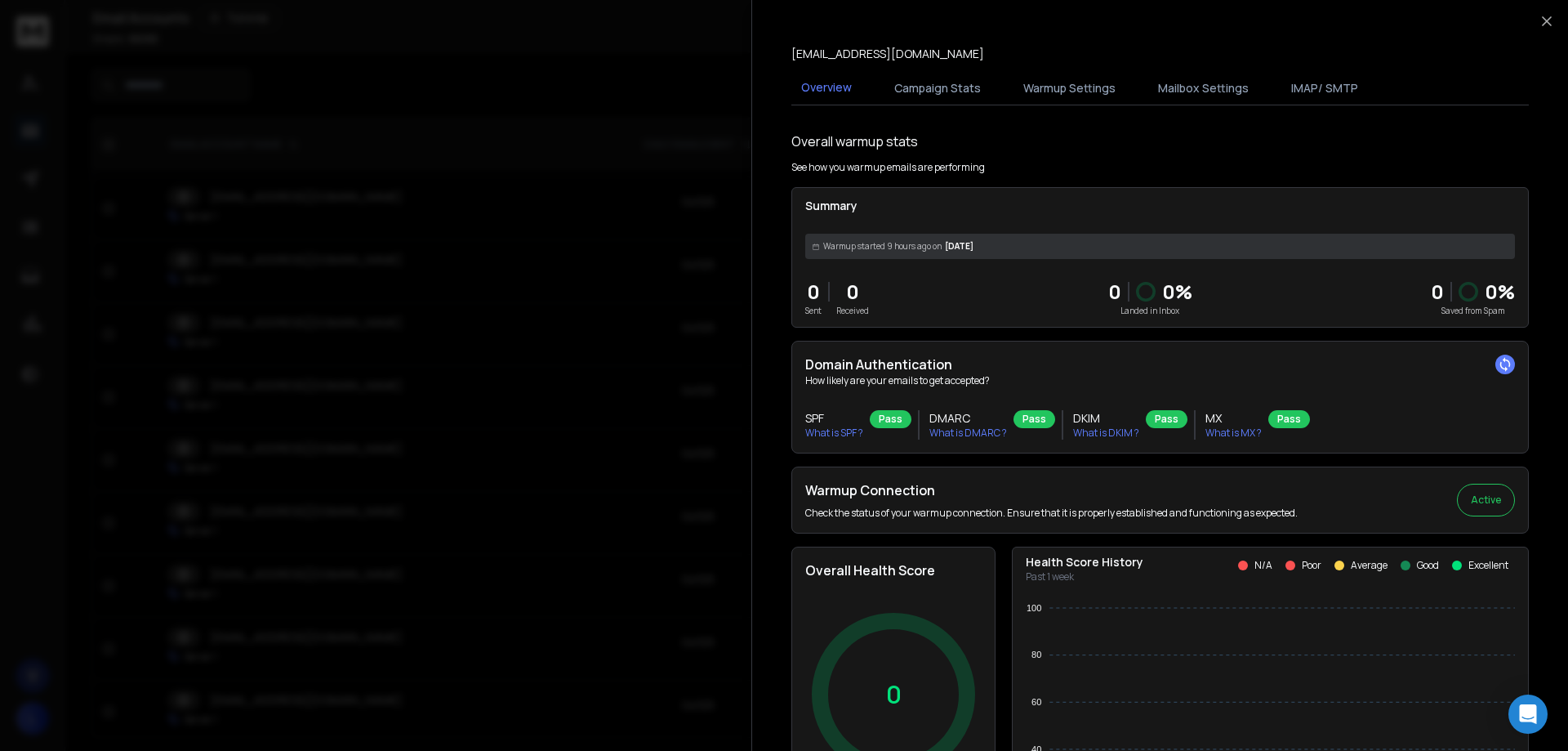
click at [653, 558] on div at bounding box center [784, 375] width 1568 height 751
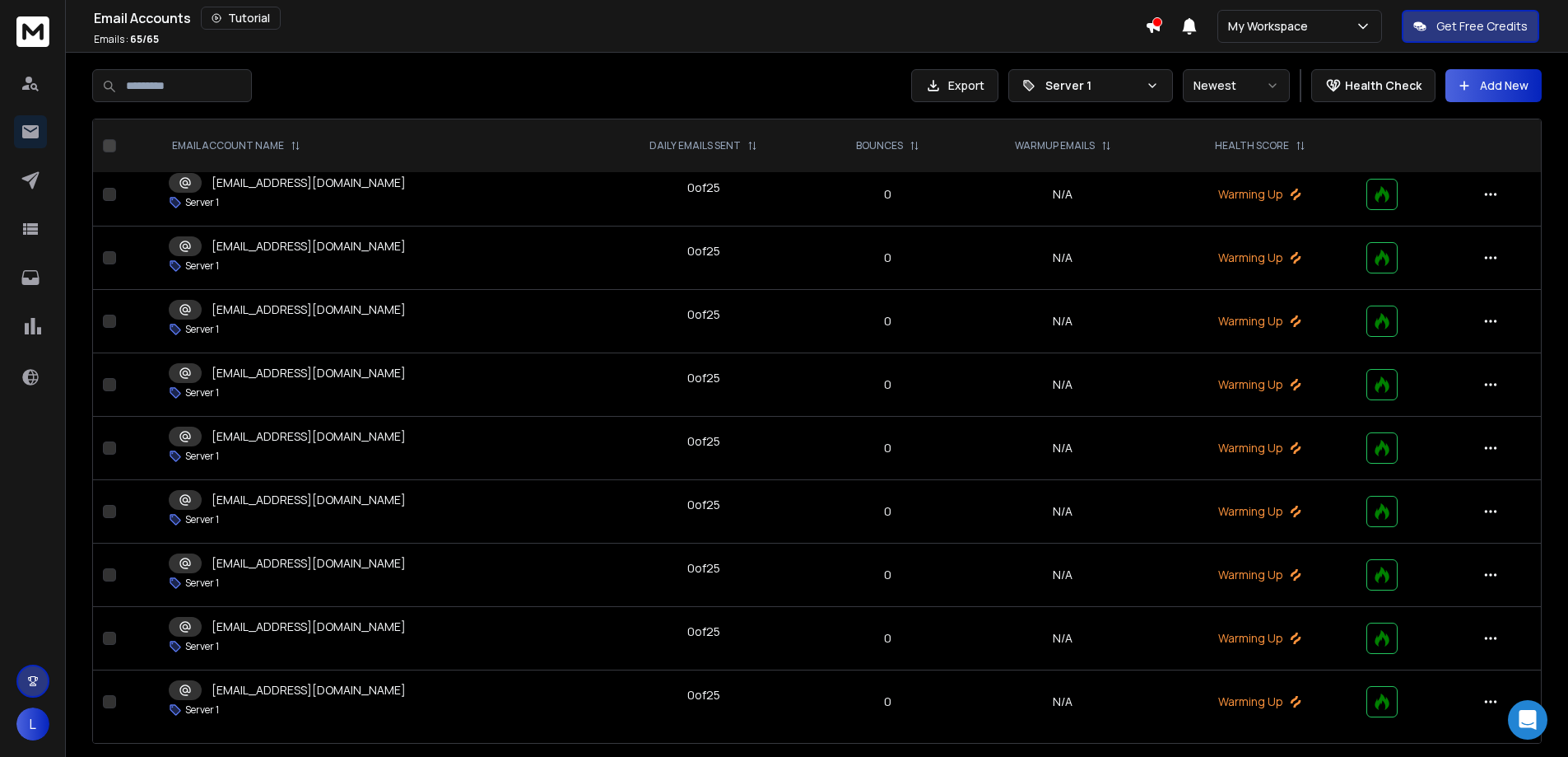
scroll to position [3563, 0]
click at [739, 696] on td "0 of 25" at bounding box center [704, 688] width 222 height 43
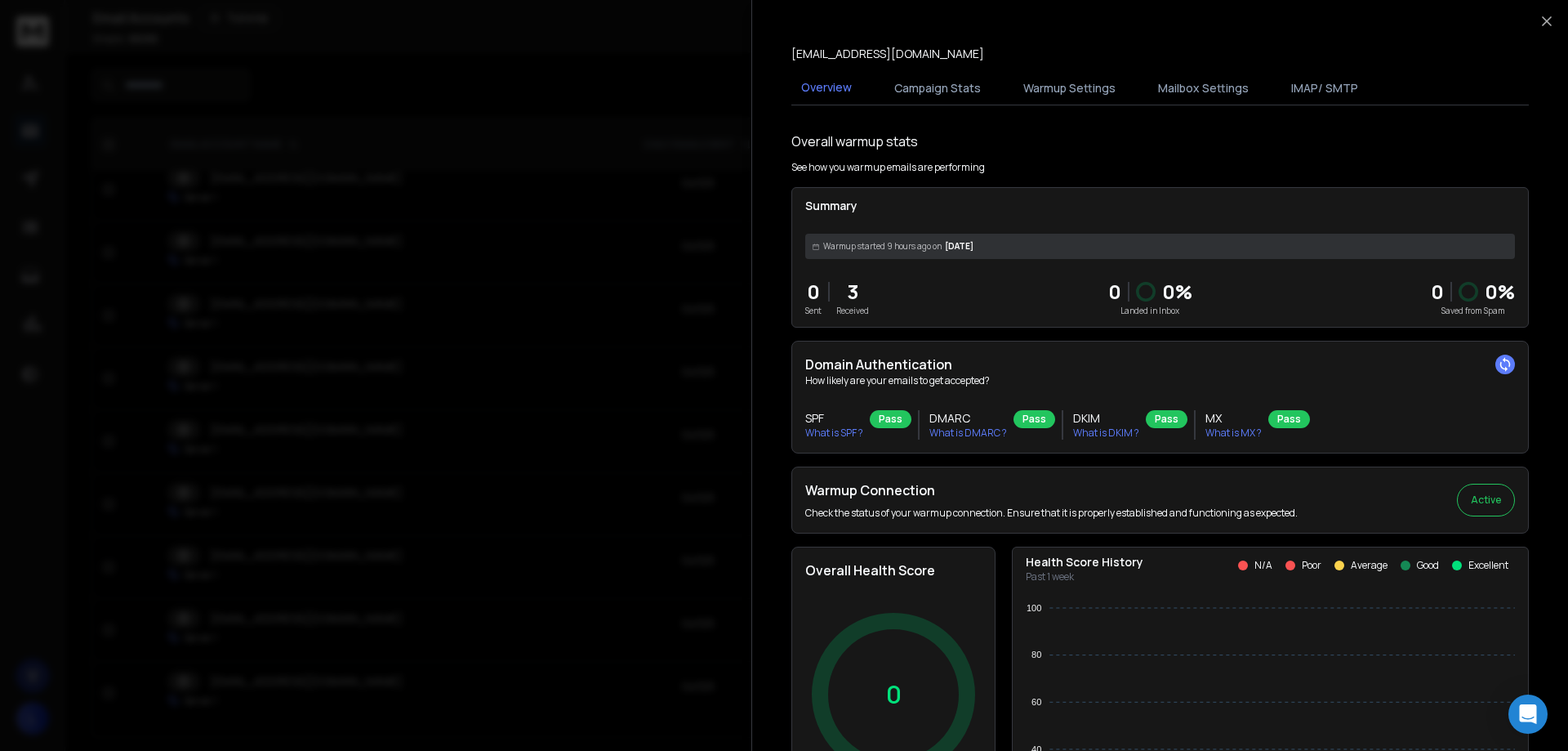
click at [574, 478] on div at bounding box center [784, 375] width 1568 height 751
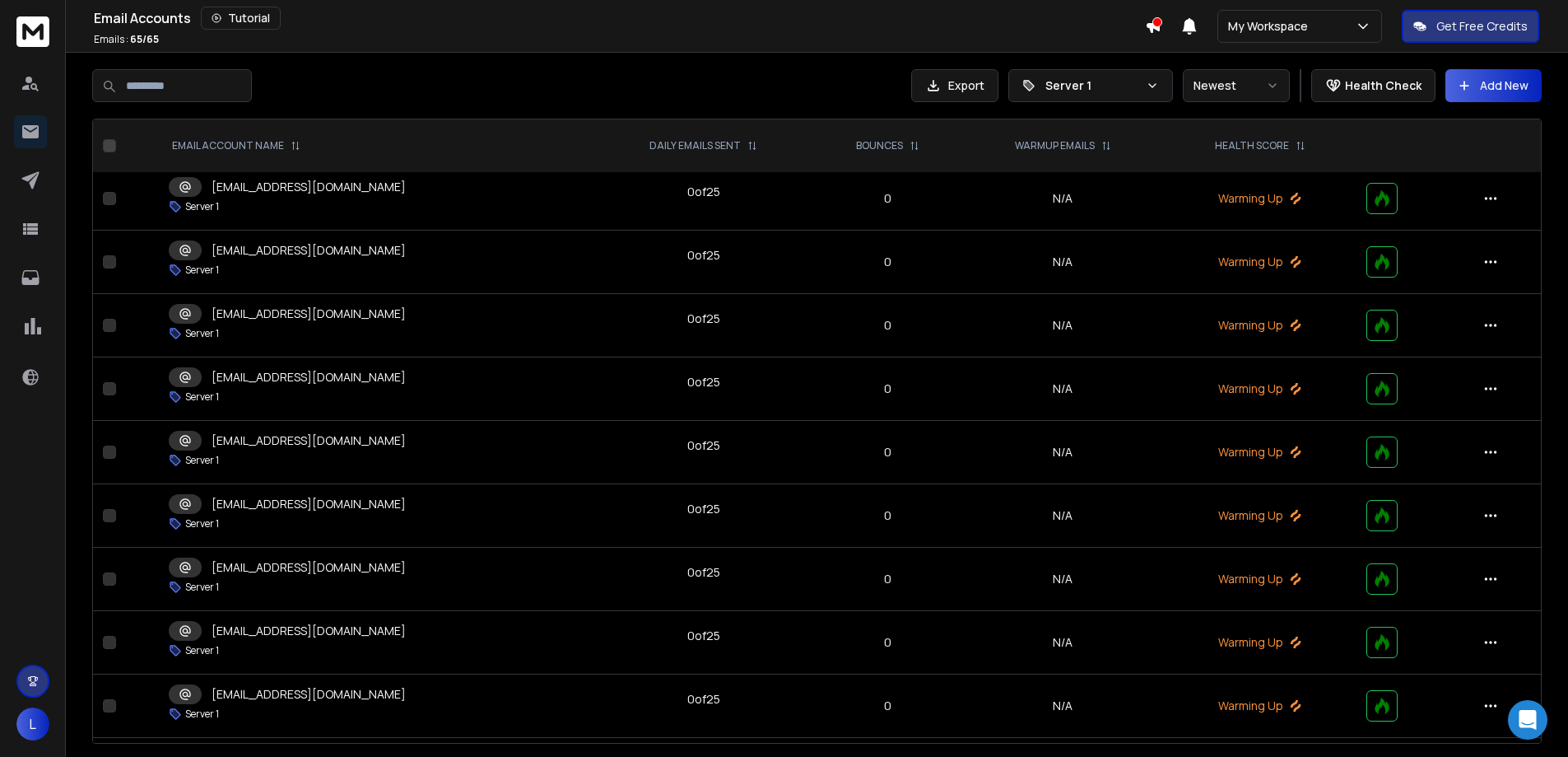
scroll to position [0, 0]
